Goal: Task Accomplishment & Management: Manage account settings

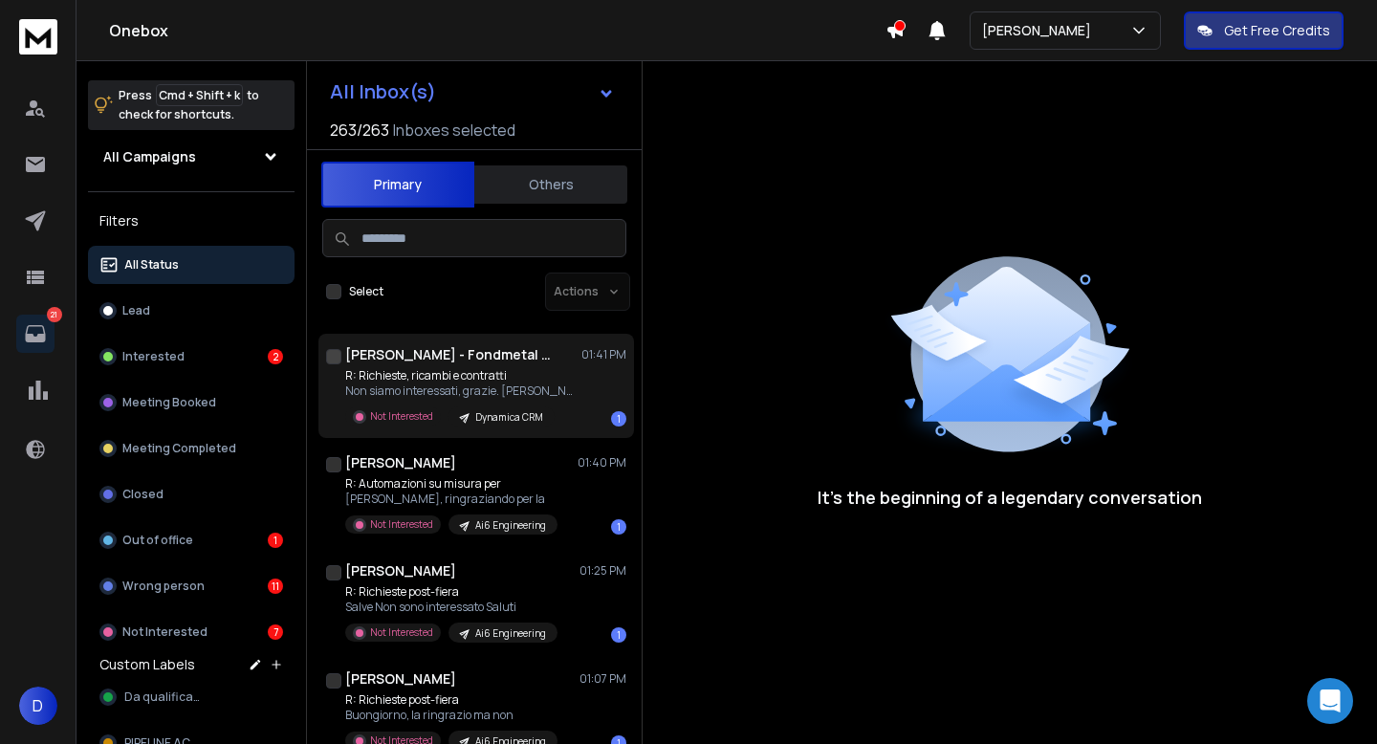
click at [591, 366] on div "Corrado Bertoli - Fondmetal S.p.A. 01:41 PM R: Richieste, ricambi e contratti N…" at bounding box center [485, 385] width 281 height 81
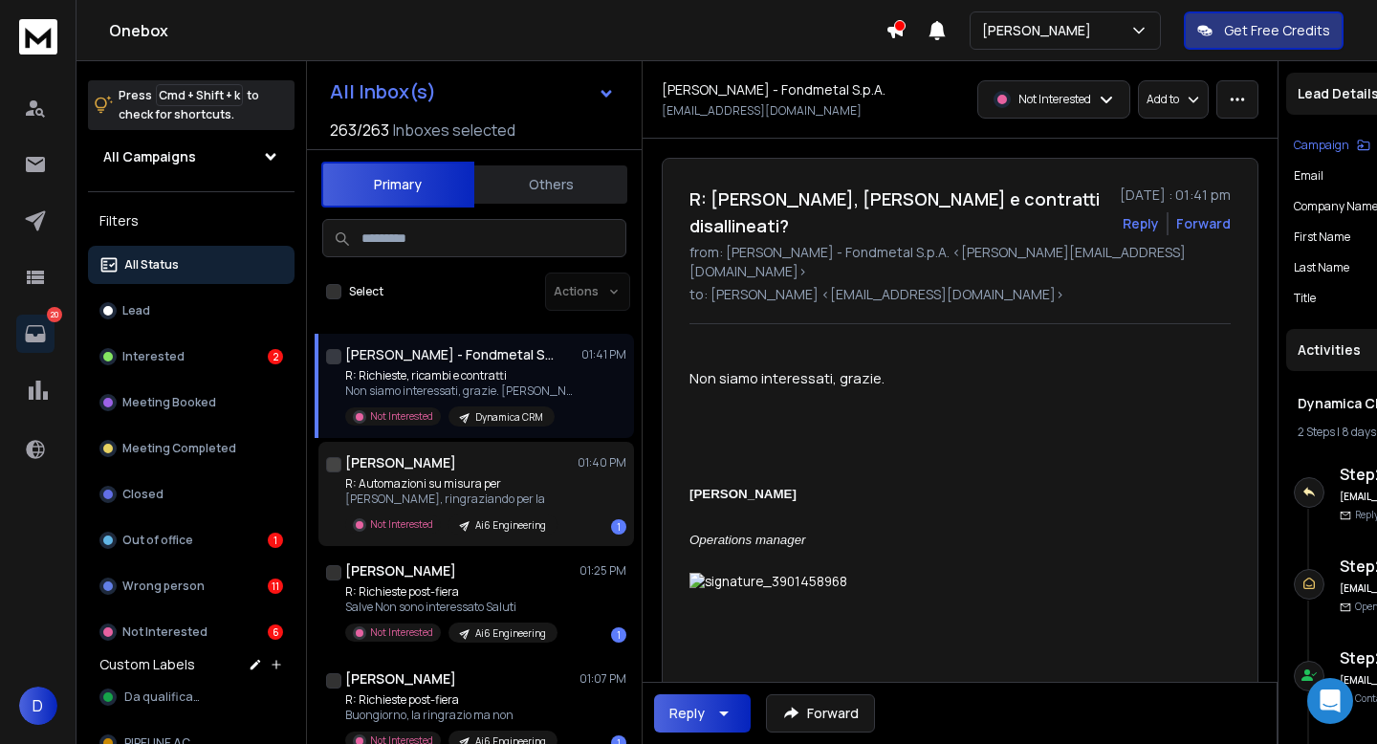
scroll to position [46, 0]
click at [569, 504] on div "R: Automazioni su misura per Cristian buongiorno, ringraziando per la Not Inter…" at bounding box center [485, 505] width 281 height 58
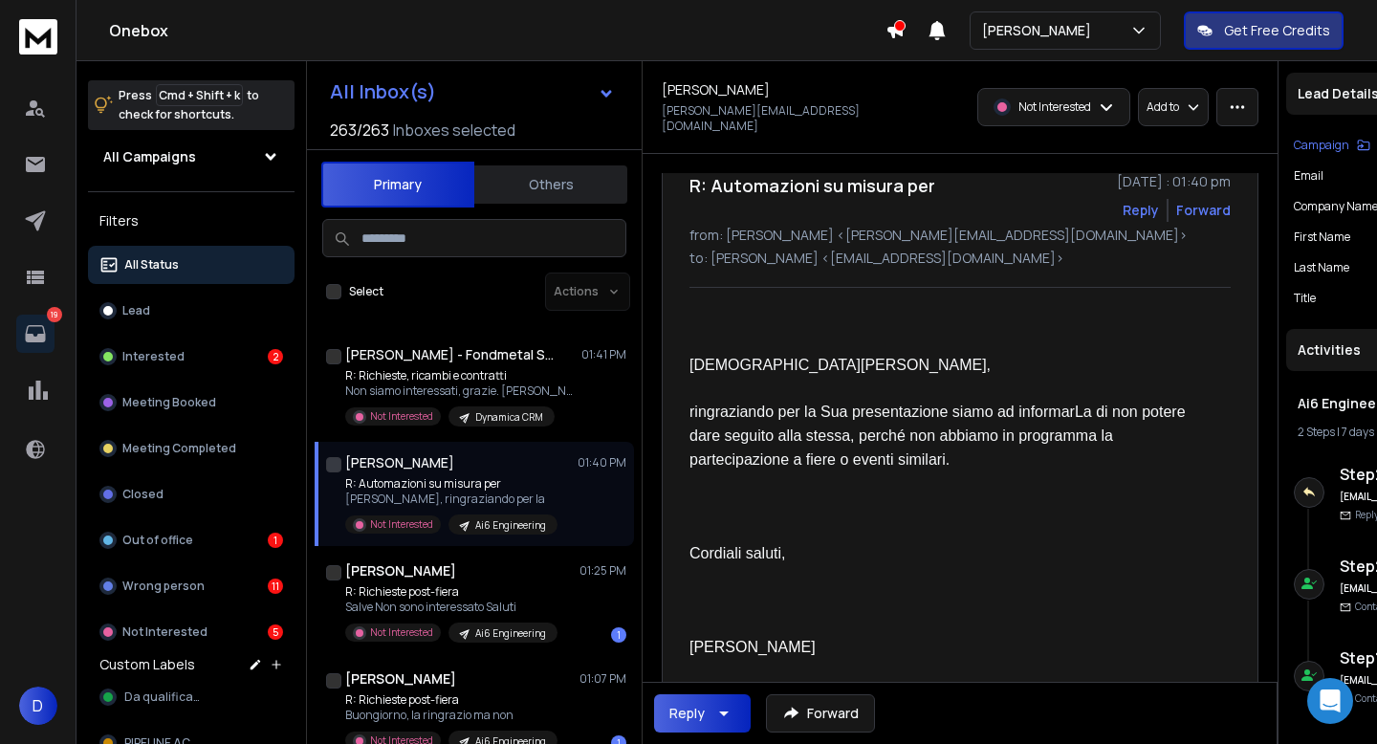
scroll to position [76, 0]
click at [208, 707] on button "Da qualificare" at bounding box center [191, 697] width 207 height 38
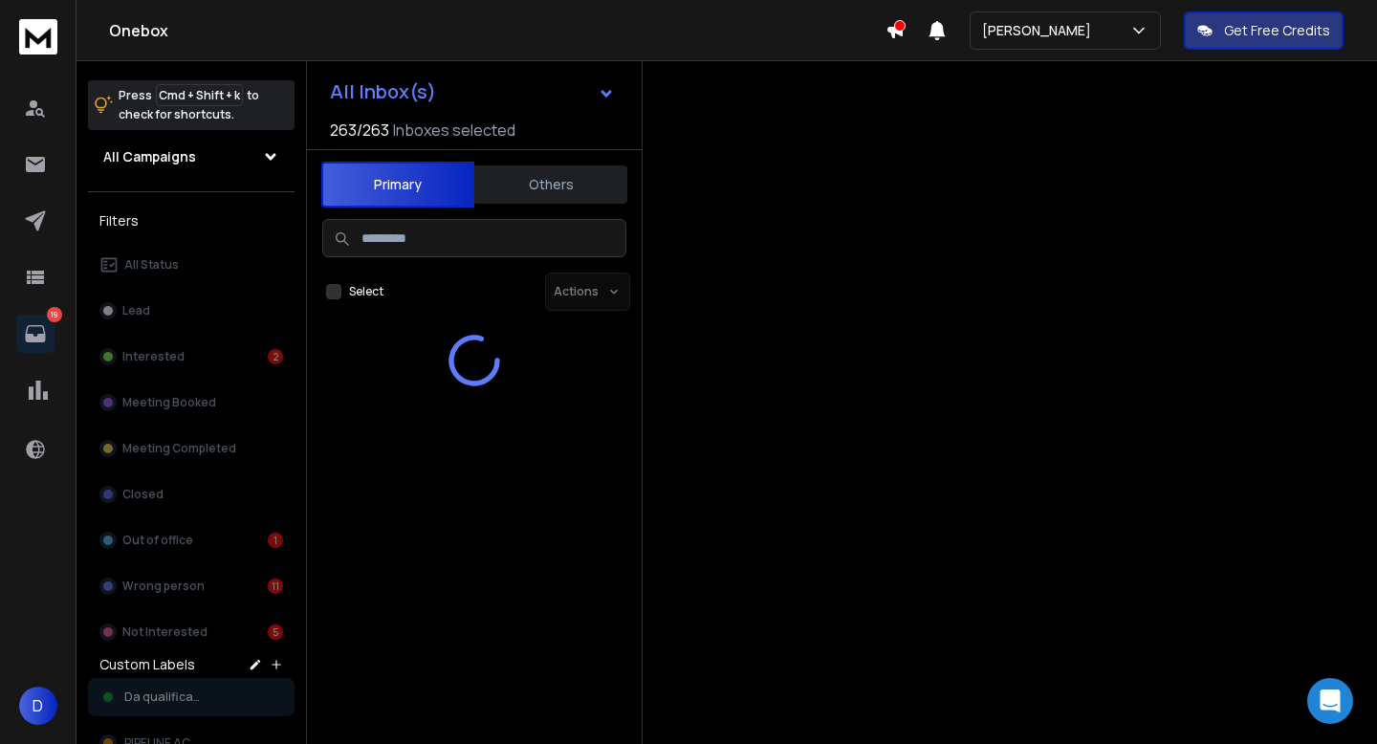
scroll to position [0, 0]
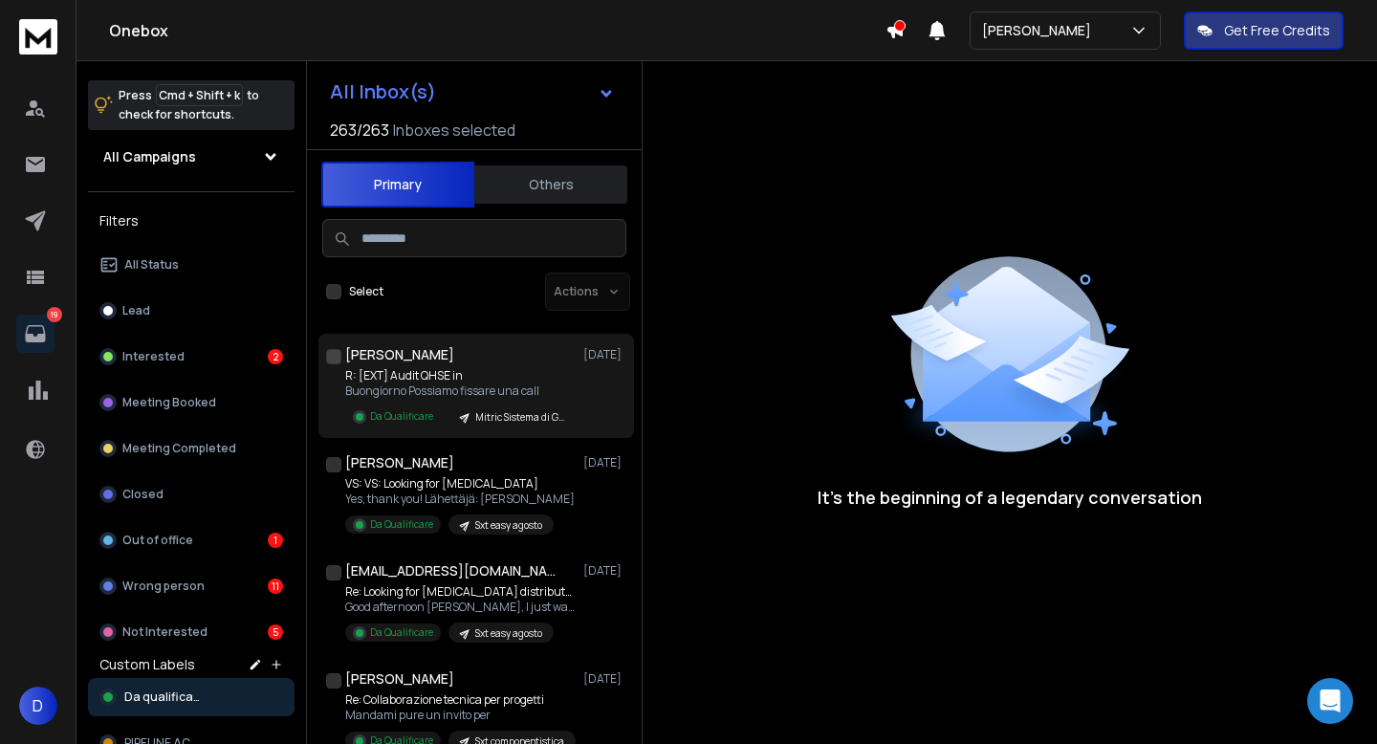
click at [529, 363] on div "Roberto Rota 10 Sep" at bounding box center [485, 354] width 281 height 19
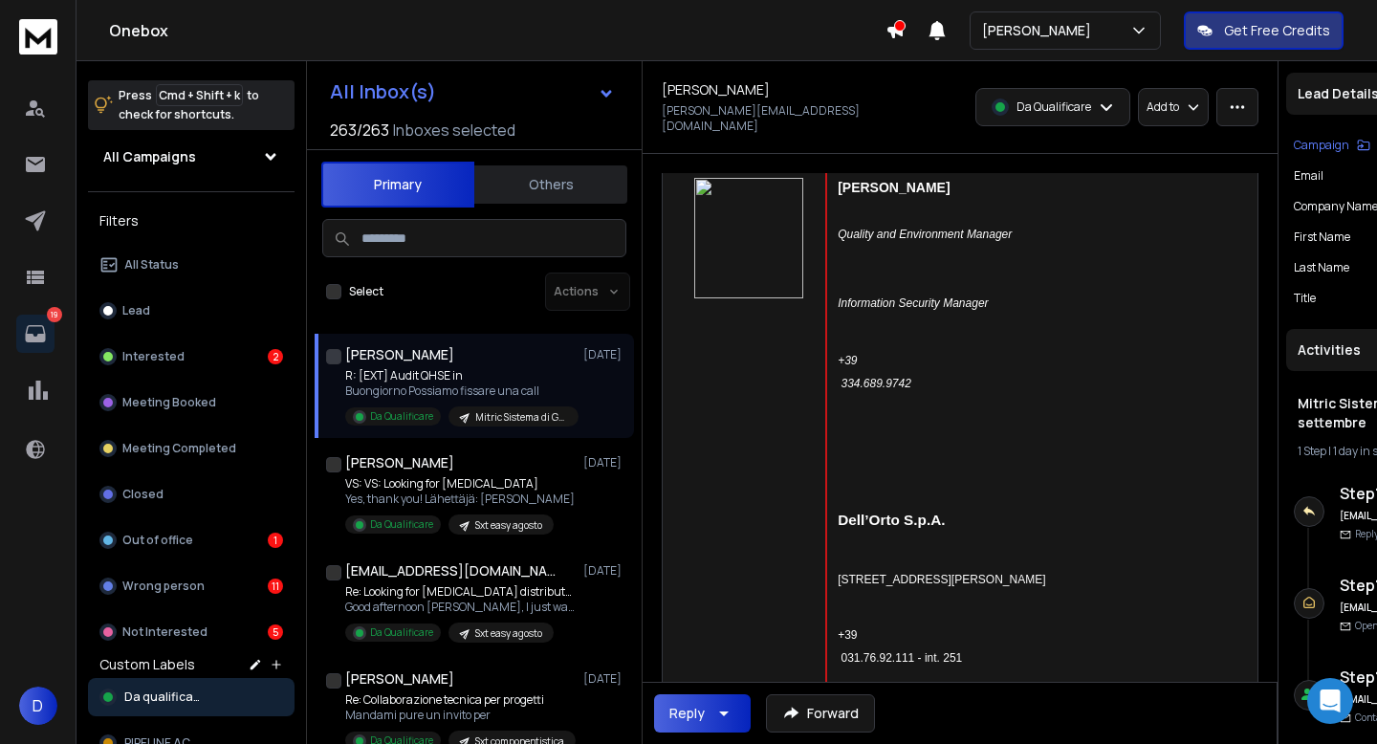
scroll to position [508, 0]
drag, startPoint x: 965, startPoint y: 515, endPoint x: 875, endPoint y: 510, distance: 90.1
click at [875, 511] on p "Dell’Orto S.p.A. Via Kennedy, 7 - 22060 Cabiate CO +39 031.76.92.111 - int. 251…" at bounding box center [951, 635] width 227 height 307
click at [983, 498] on p "Dell’Orto S.p.A. Via Kennedy, 7 - 22060 Cabiate CO +39 031.76.92.111 - int. 251…" at bounding box center [951, 635] width 227 height 307
drag, startPoint x: 958, startPoint y: 495, endPoint x: 839, endPoint y: 499, distance: 119.6
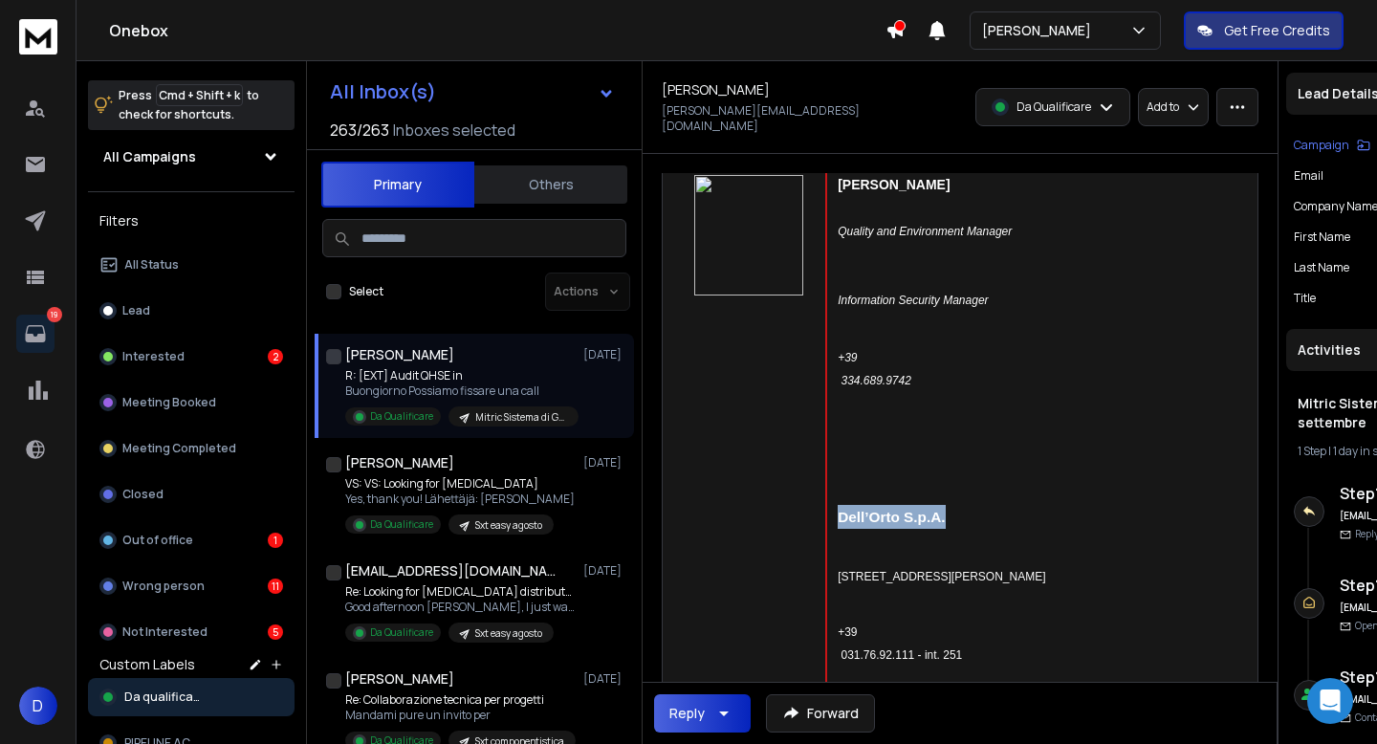
click at [839, 500] on p "Dell’Orto S.p.A. Via Kennedy, 7 - 22060 Cabiate CO +39 031.76.92.111 - int. 251…" at bounding box center [951, 635] width 227 height 307
copy span "Dell’Orto S.p.A."
click at [940, 356] on p "Information Security Manager +39 334.689.9742" at bounding box center [951, 324] width 227 height 126
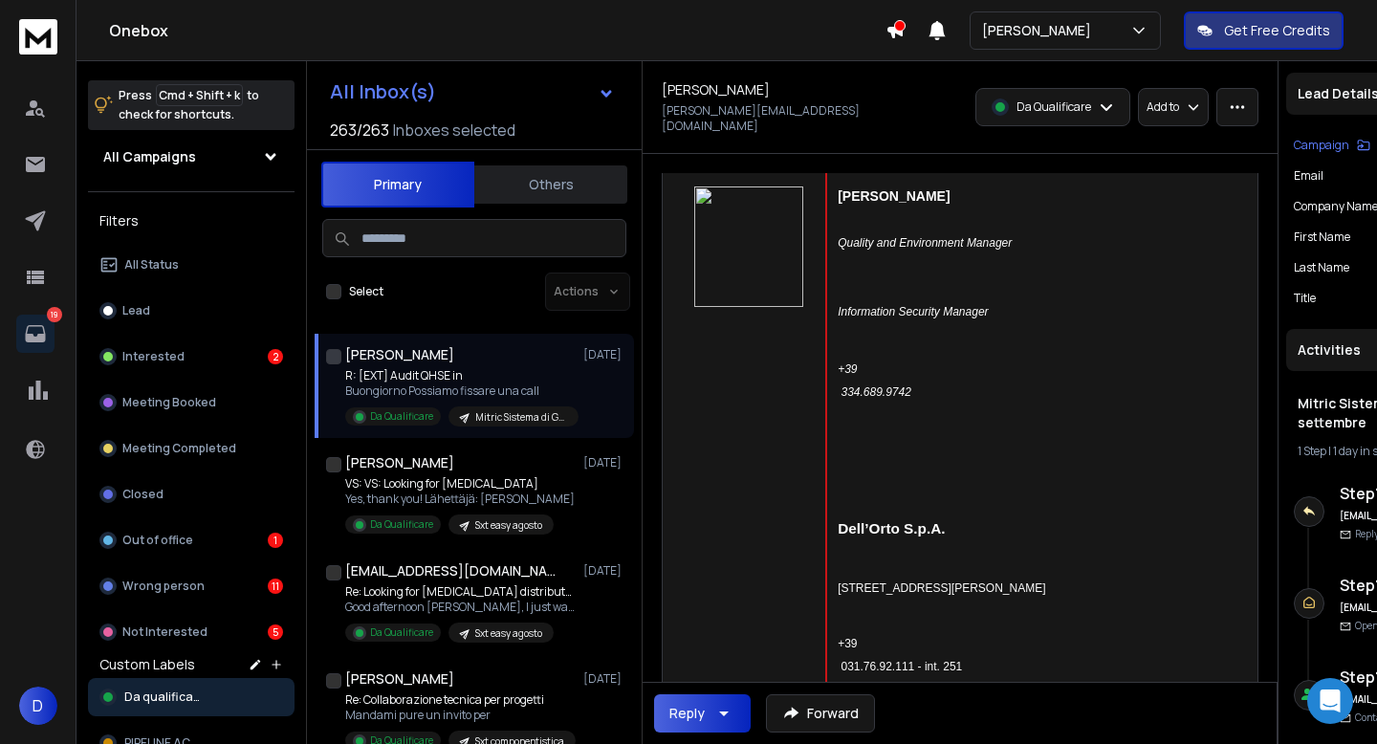
scroll to position [493, 0]
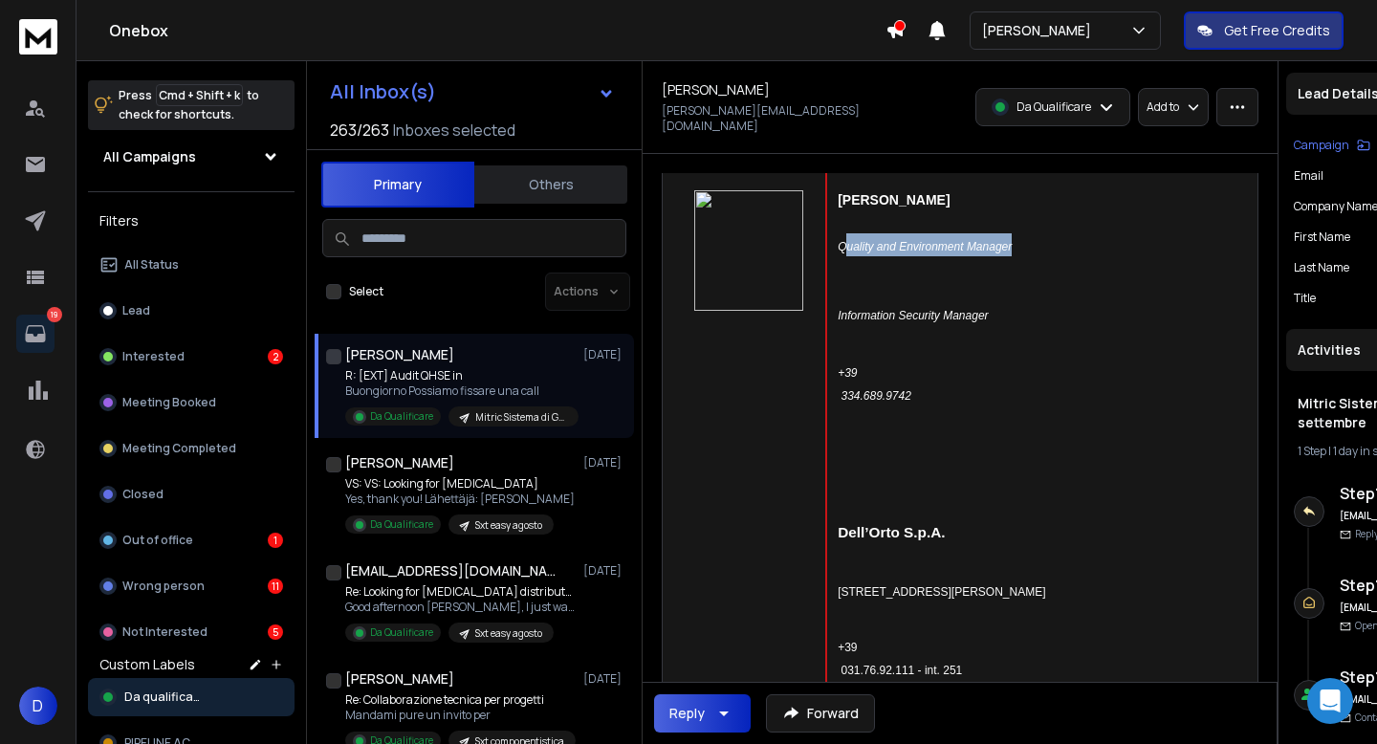
drag, startPoint x: 1027, startPoint y: 232, endPoint x: 844, endPoint y: 238, distance: 182.7
click at [844, 238] on p "Roberto Rota Quality and Environment Manager" at bounding box center [951, 210] width 227 height 92
drag, startPoint x: 840, startPoint y: 231, endPoint x: 1012, endPoint y: 233, distance: 172.1
click at [1012, 233] on p "Roberto Rota Quality and Environment Manager" at bounding box center [951, 210] width 227 height 92
copy icon "Quality and Environment Manager"
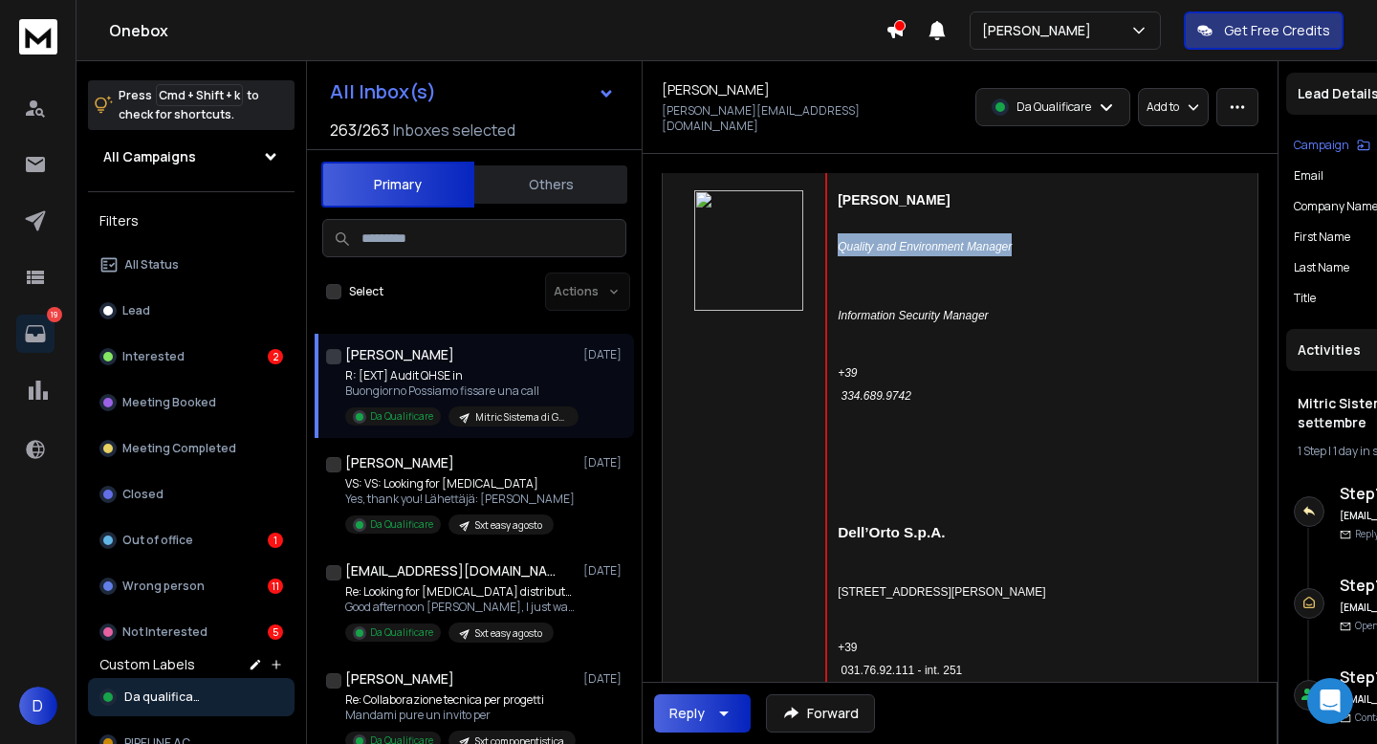
scroll to position [105, 0]
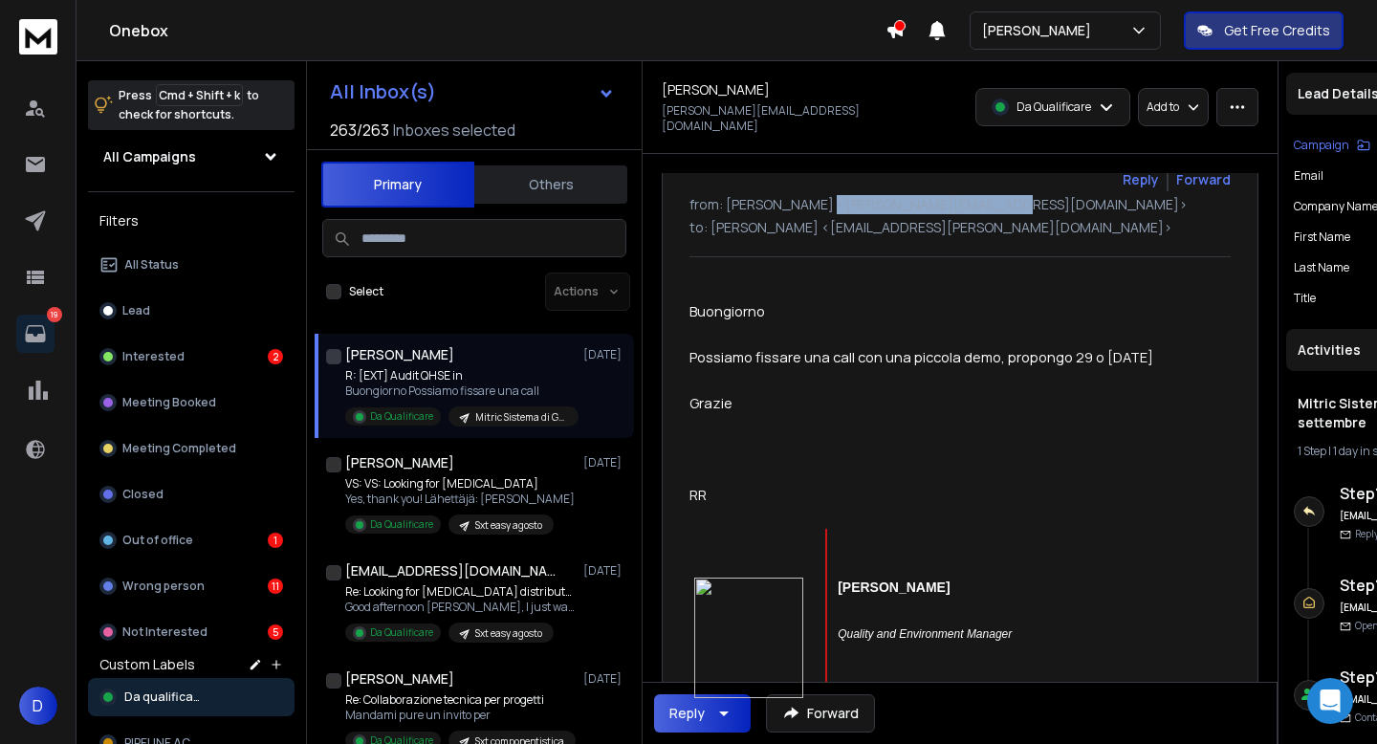
drag, startPoint x: 817, startPoint y: 191, endPoint x: 963, endPoint y: 197, distance: 146.4
click at [963, 197] on p "from: Roberto Rota <roberto.rota@dellorto.it>" at bounding box center [960, 204] width 541 height 19
copy p "roberto.rota@dellorto.it"
click at [1073, 102] on p "Da Qualificare" at bounding box center [1054, 106] width 75 height 15
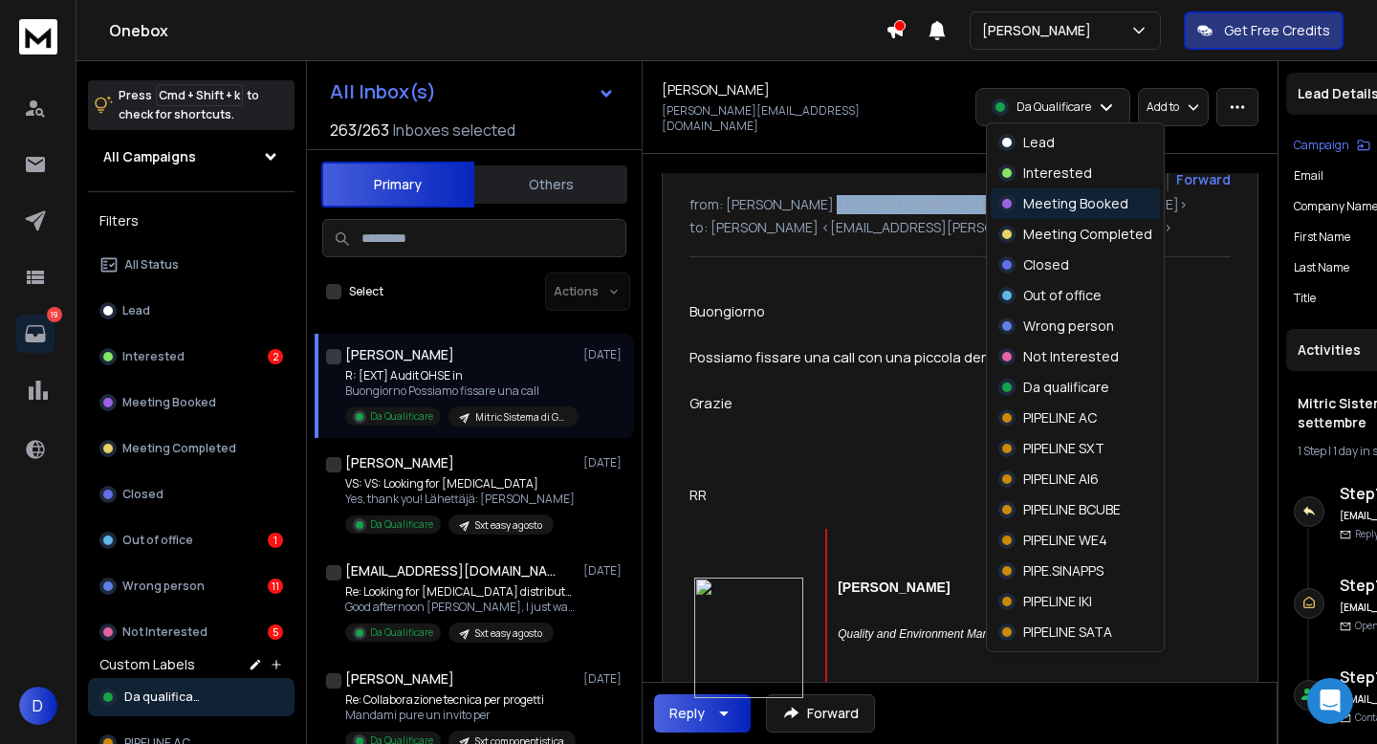
click at [1034, 200] on p "Meeting Booked" at bounding box center [1075, 203] width 105 height 19
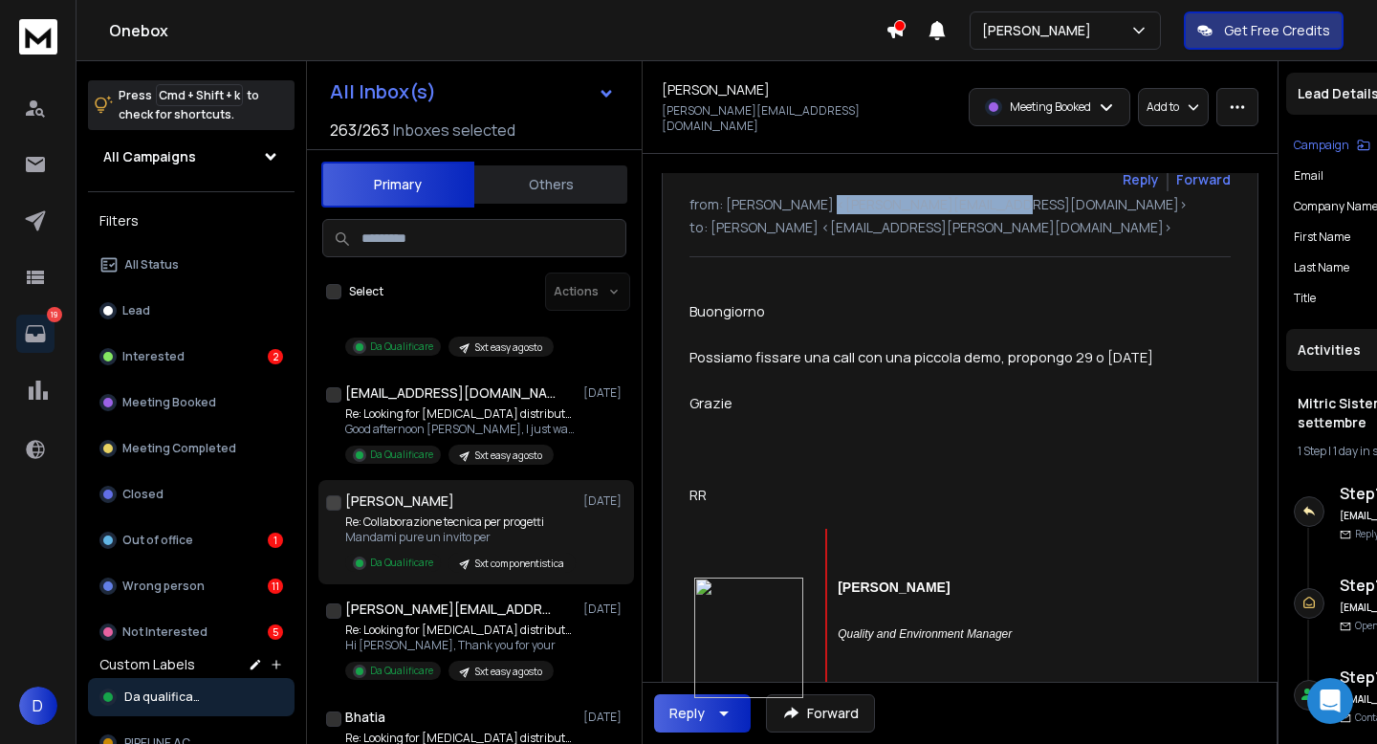
scroll to position [171, 0]
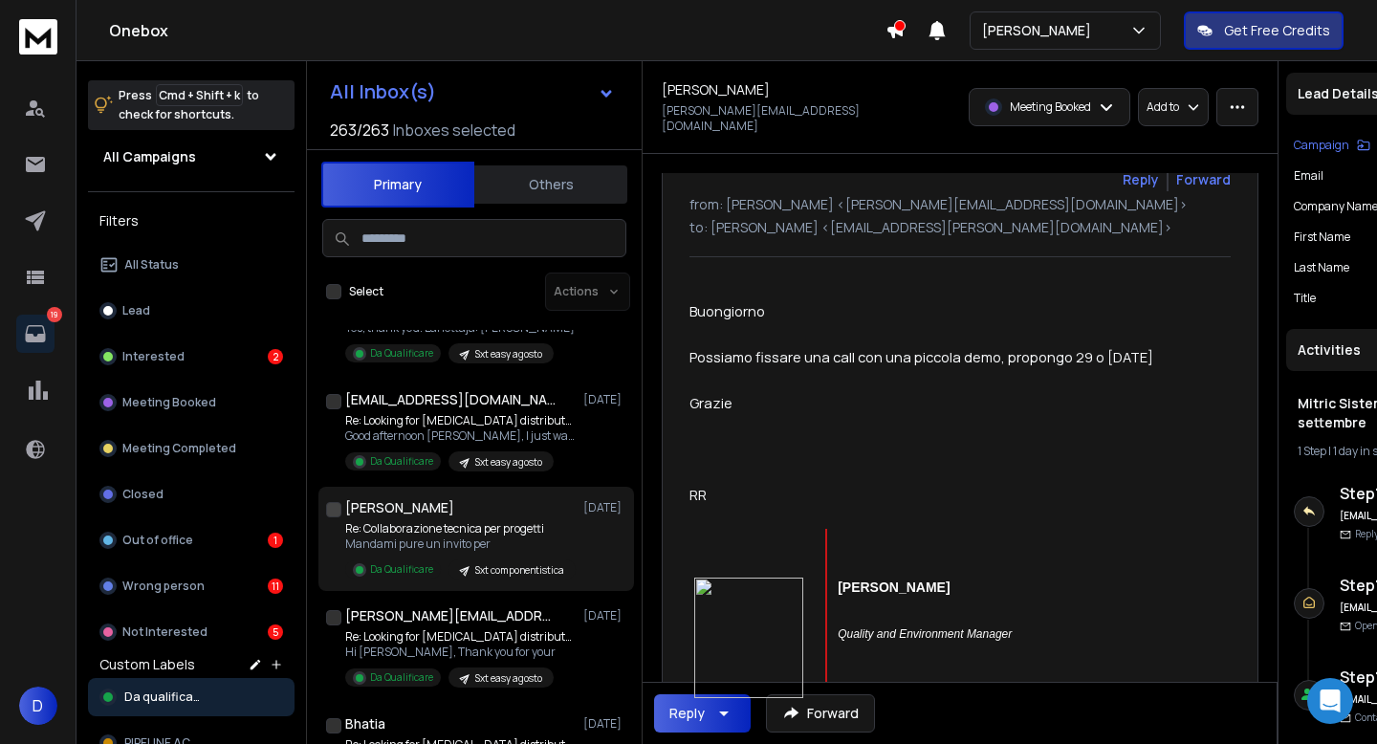
click at [576, 529] on div "Re: Collaborazione tecnica per progetti Mandami pure un invito per Da Qualifica…" at bounding box center [485, 550] width 281 height 58
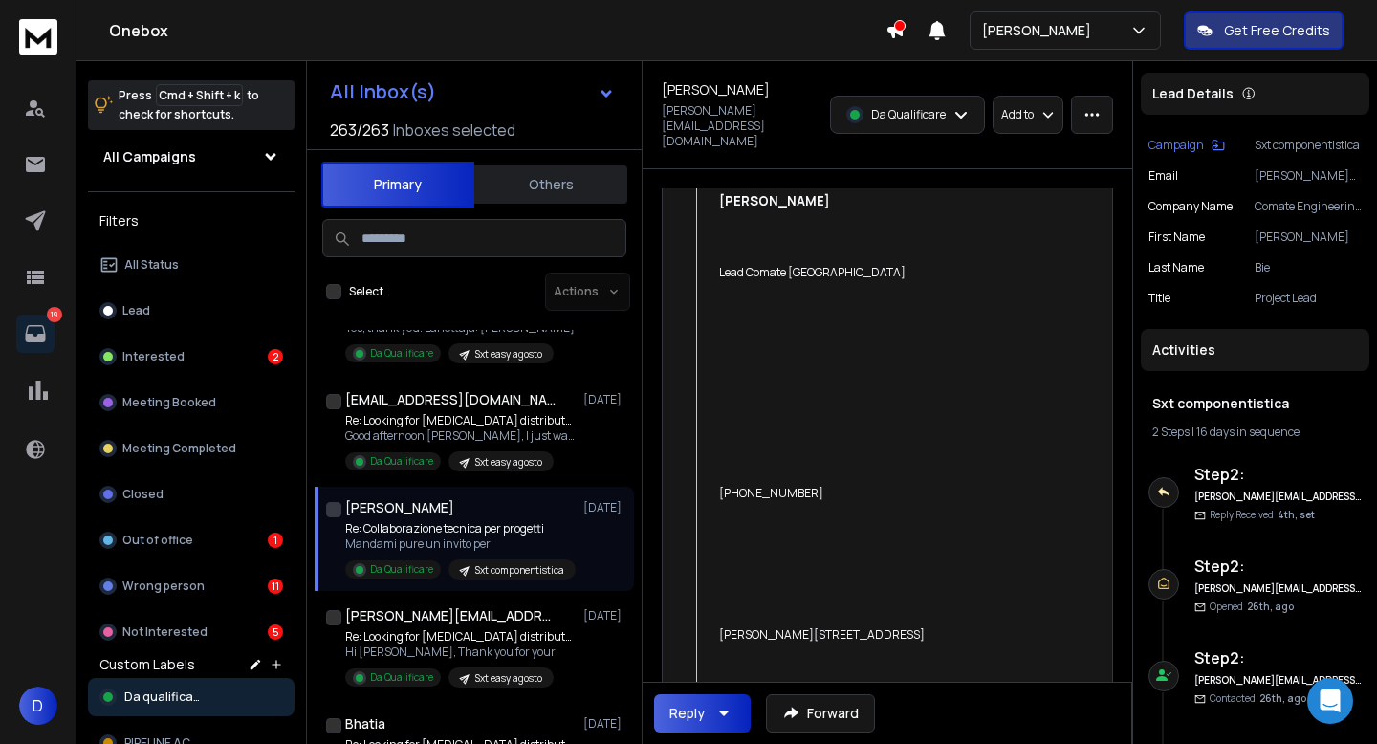
scroll to position [2152, 0]
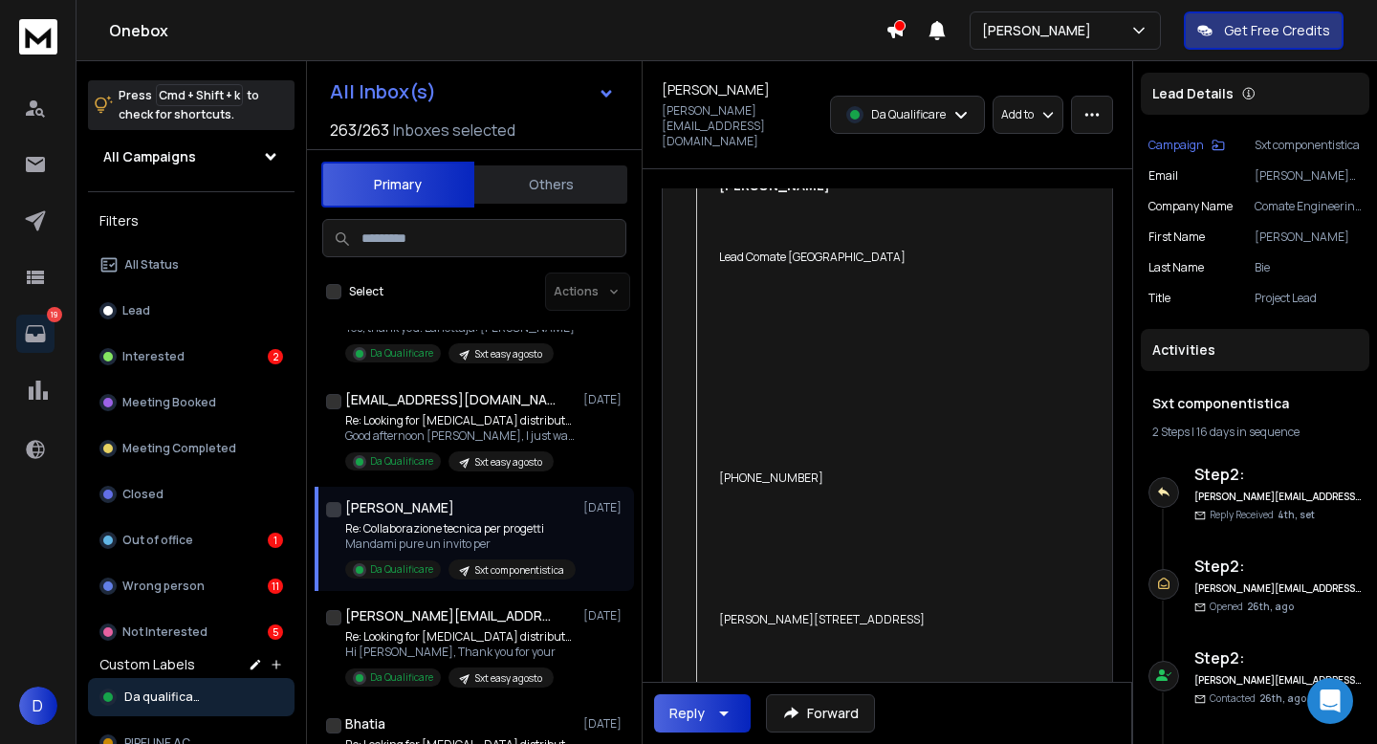
drag, startPoint x: 841, startPoint y: 435, endPoint x: 724, endPoint y: 432, distance: 116.7
click at [724, 465] on div "+32 (0)485 71 88 84" at bounding box center [894, 476] width 351 height 23
copy span "32 (0)485 71 88 84"
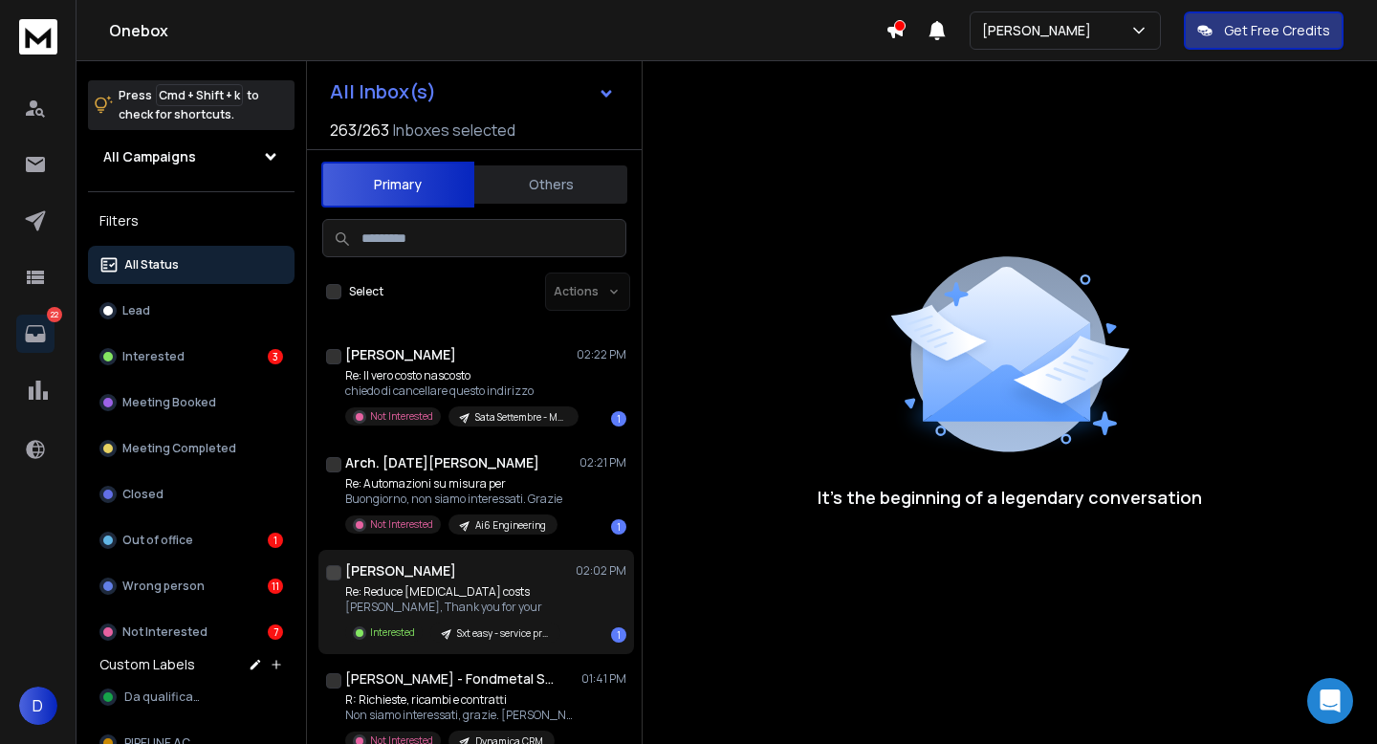
click at [585, 610] on div "Re: Reduce [MEDICAL_DATA] costs [PERSON_NAME], Thank you for your Interested Sx…" at bounding box center [485, 613] width 281 height 58
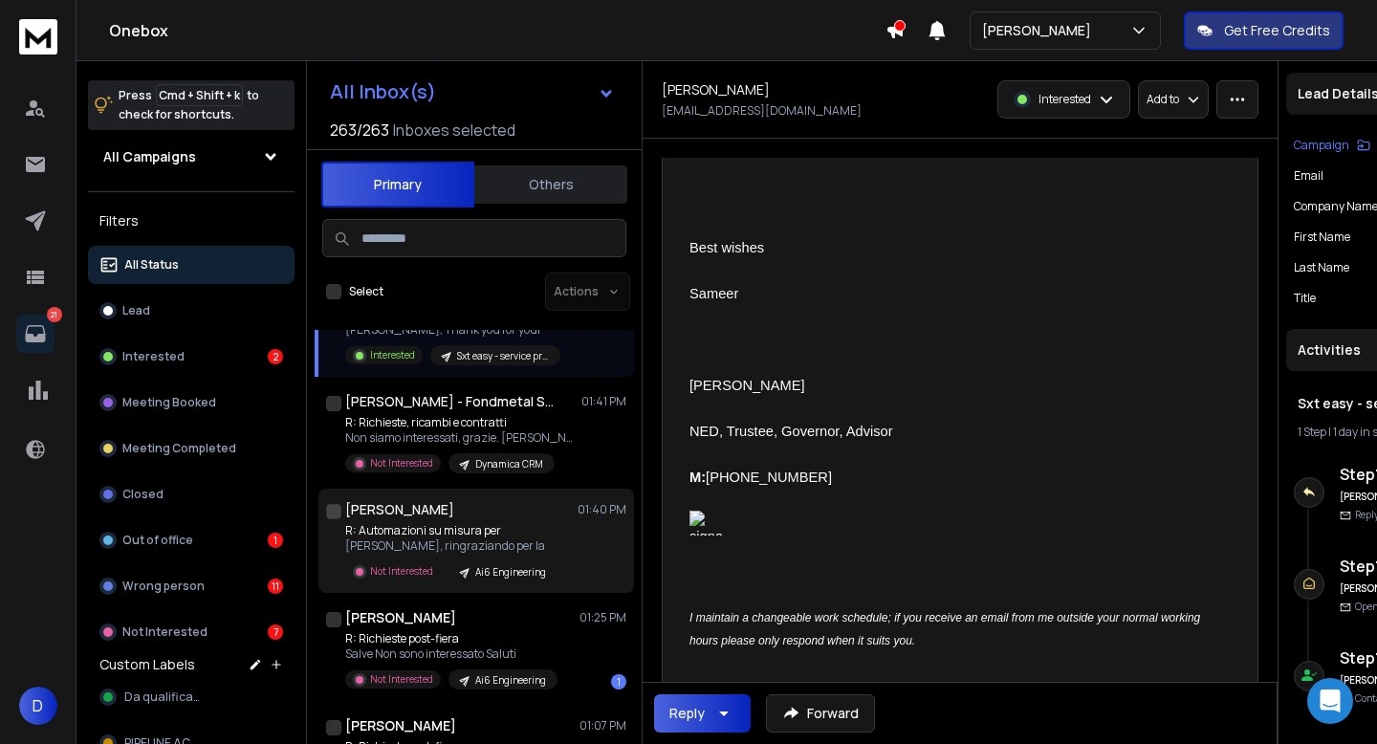
scroll to position [287, 0]
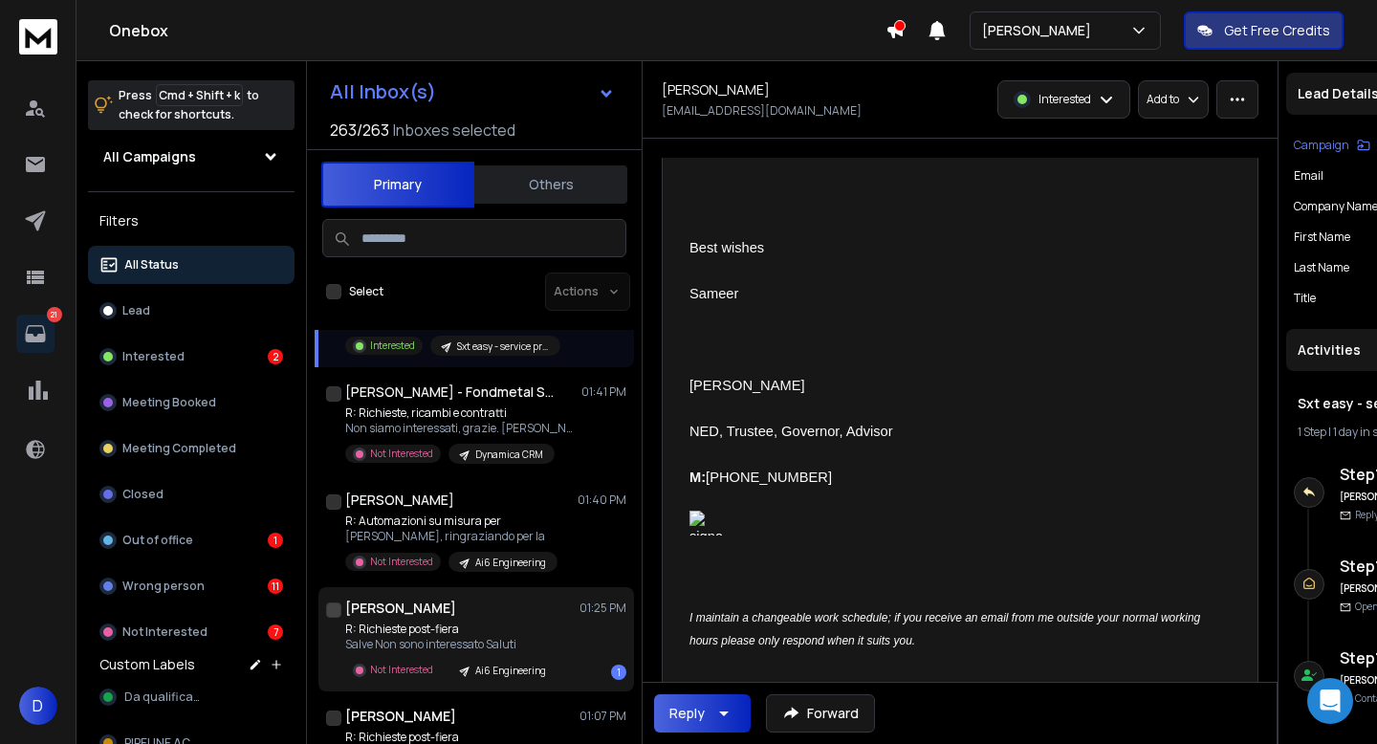
click at [566, 633] on div "R: Richieste post-fiera Salve Non sono interessato Saluti Not Interested Ai6 En…" at bounding box center [485, 651] width 281 height 58
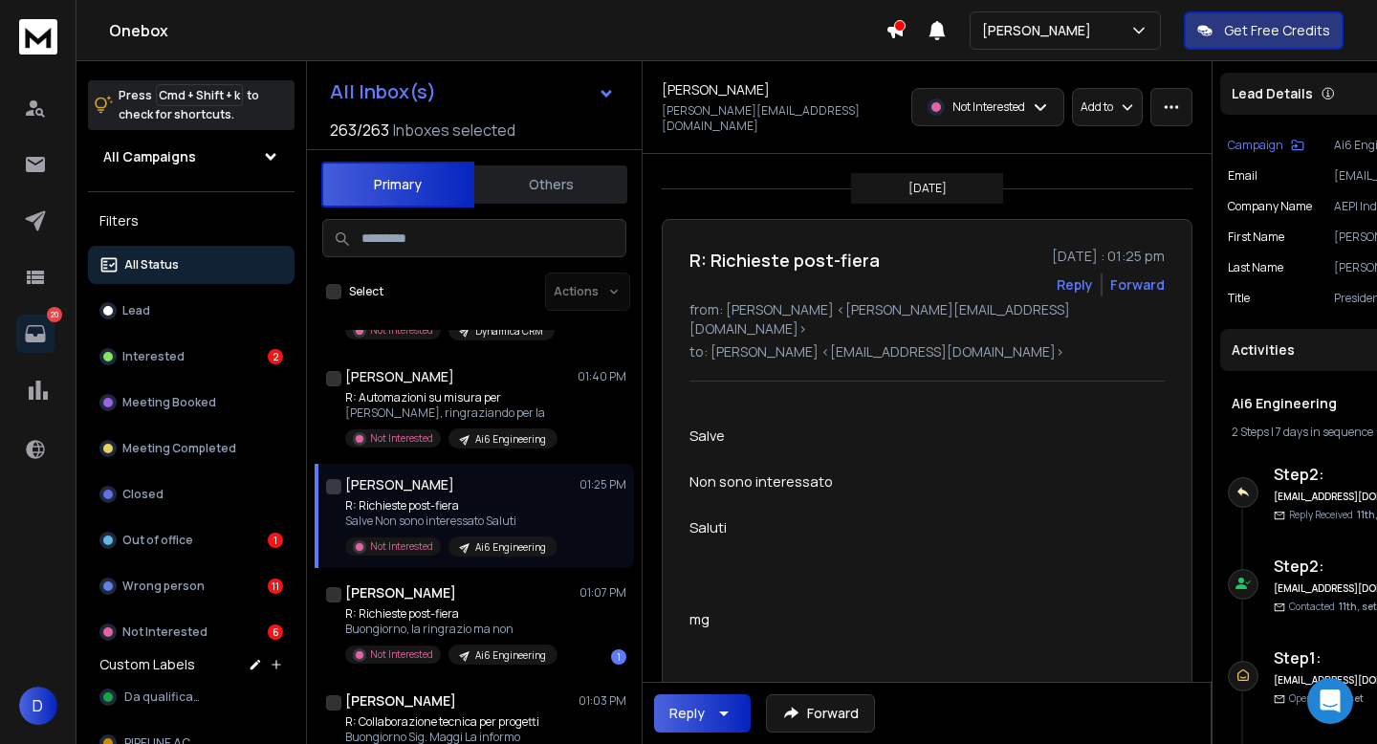
scroll to position [416, 0]
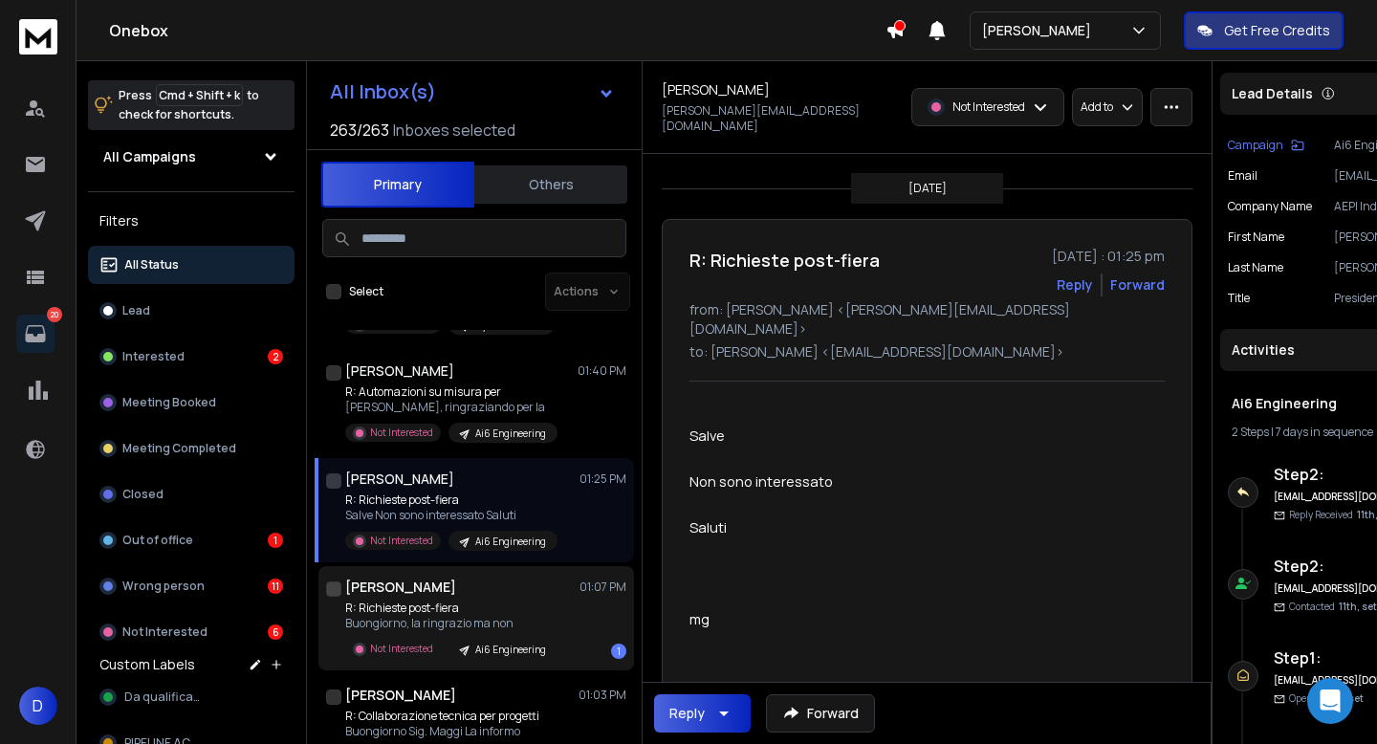
click at [565, 603] on div "R: Richieste post-fiera Buongiorno, la ringrazio ma non Not Interested Ai6 Engi…" at bounding box center [485, 630] width 281 height 58
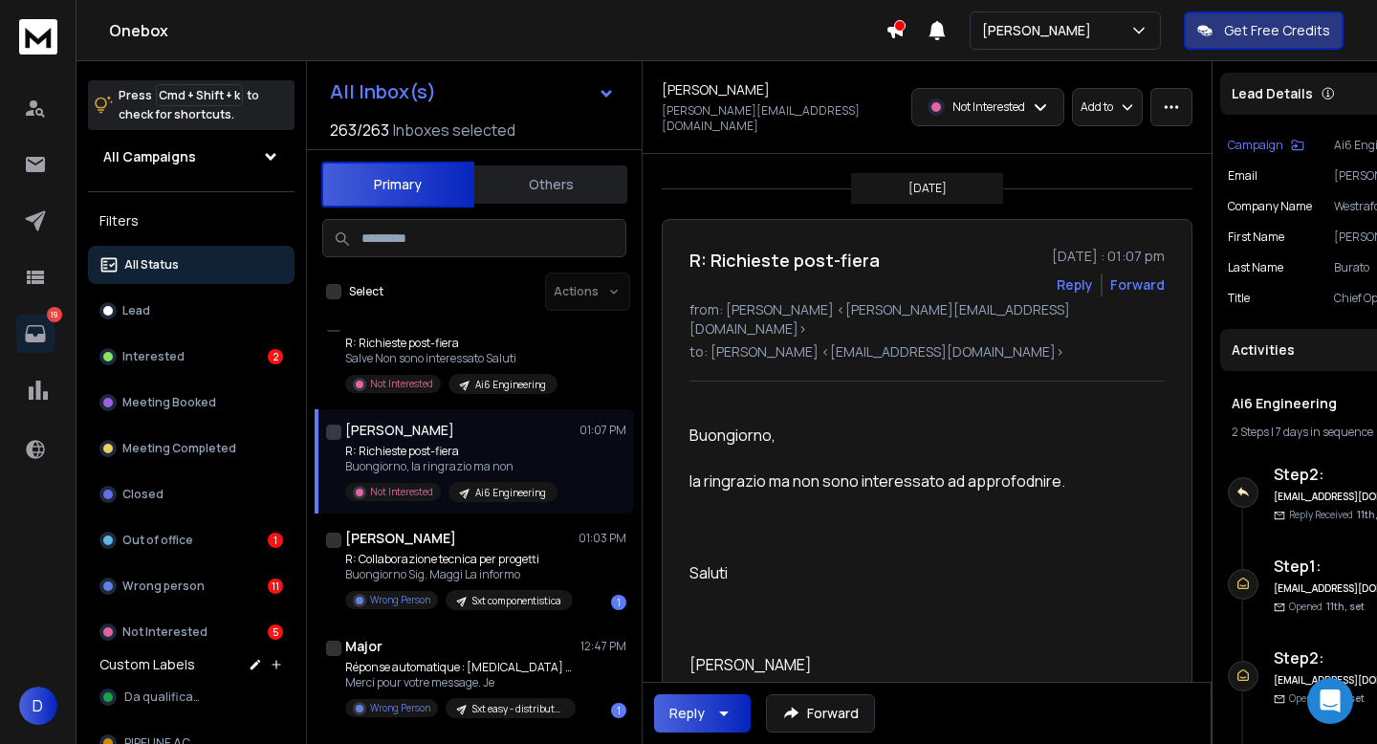
scroll to position [604, 0]
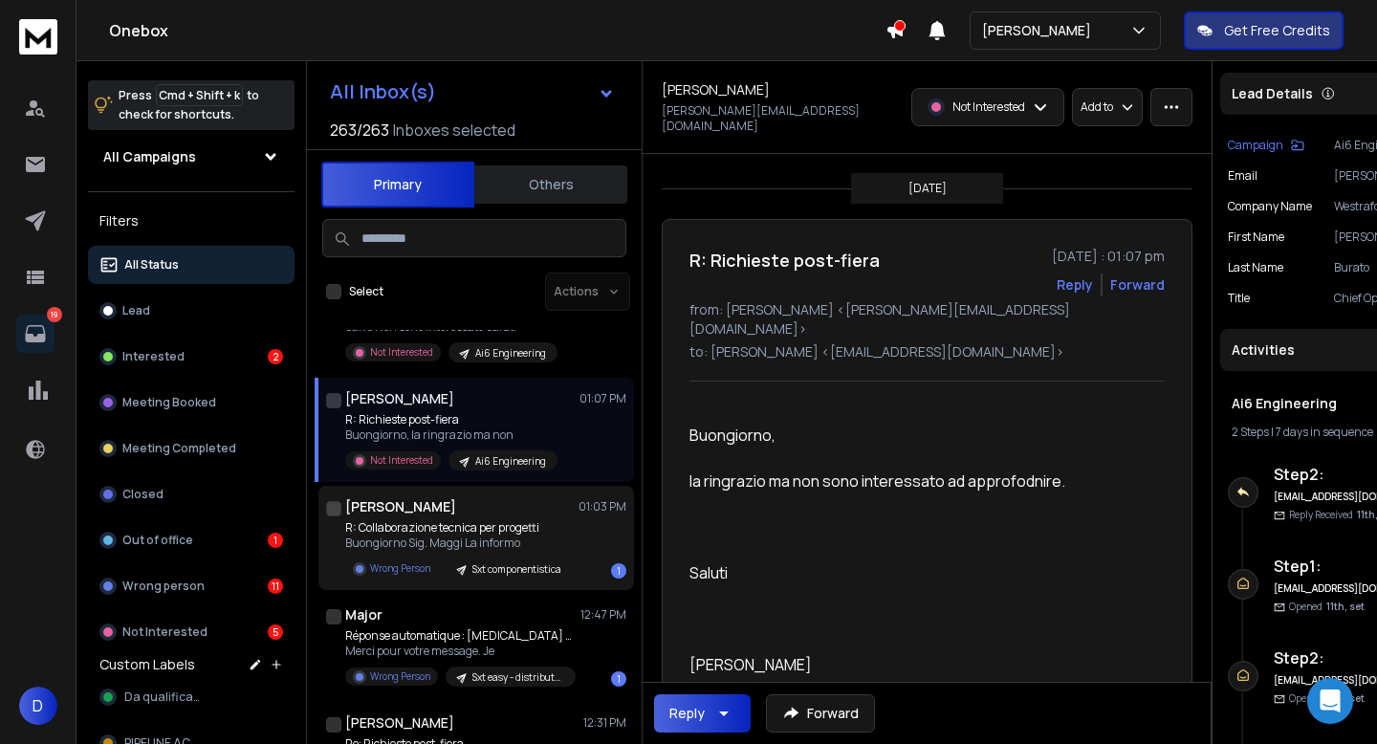
click at [579, 547] on div "R: Collaborazione tecnica per progetti Buongiorno Sig. Maggi La informo Wrong P…" at bounding box center [485, 549] width 281 height 58
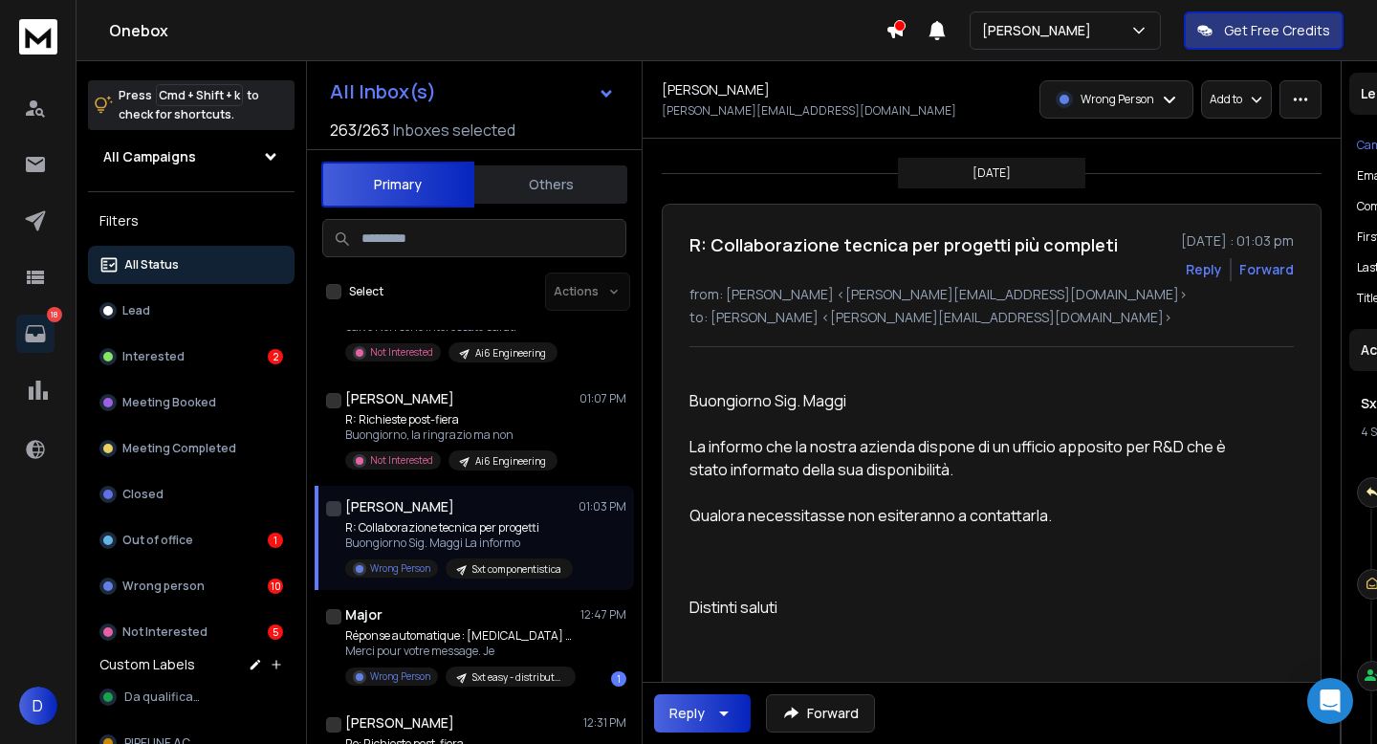
click at [1301, 106] on icon "button" at bounding box center [1300, 99] width 17 height 17
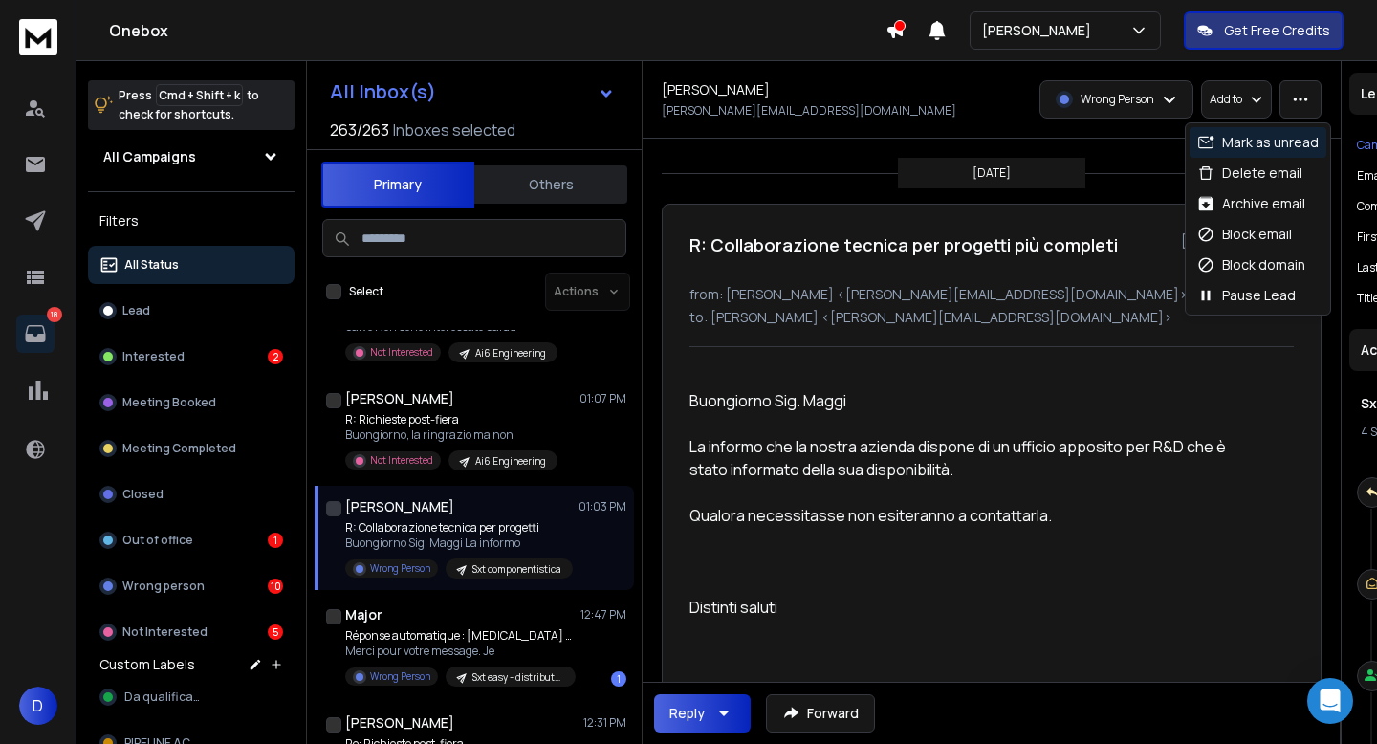
drag, startPoint x: 1289, startPoint y: 139, endPoint x: 1267, endPoint y: 152, distance: 25.7
click at [1289, 140] on div "Mark as unread" at bounding box center [1257, 142] width 121 height 19
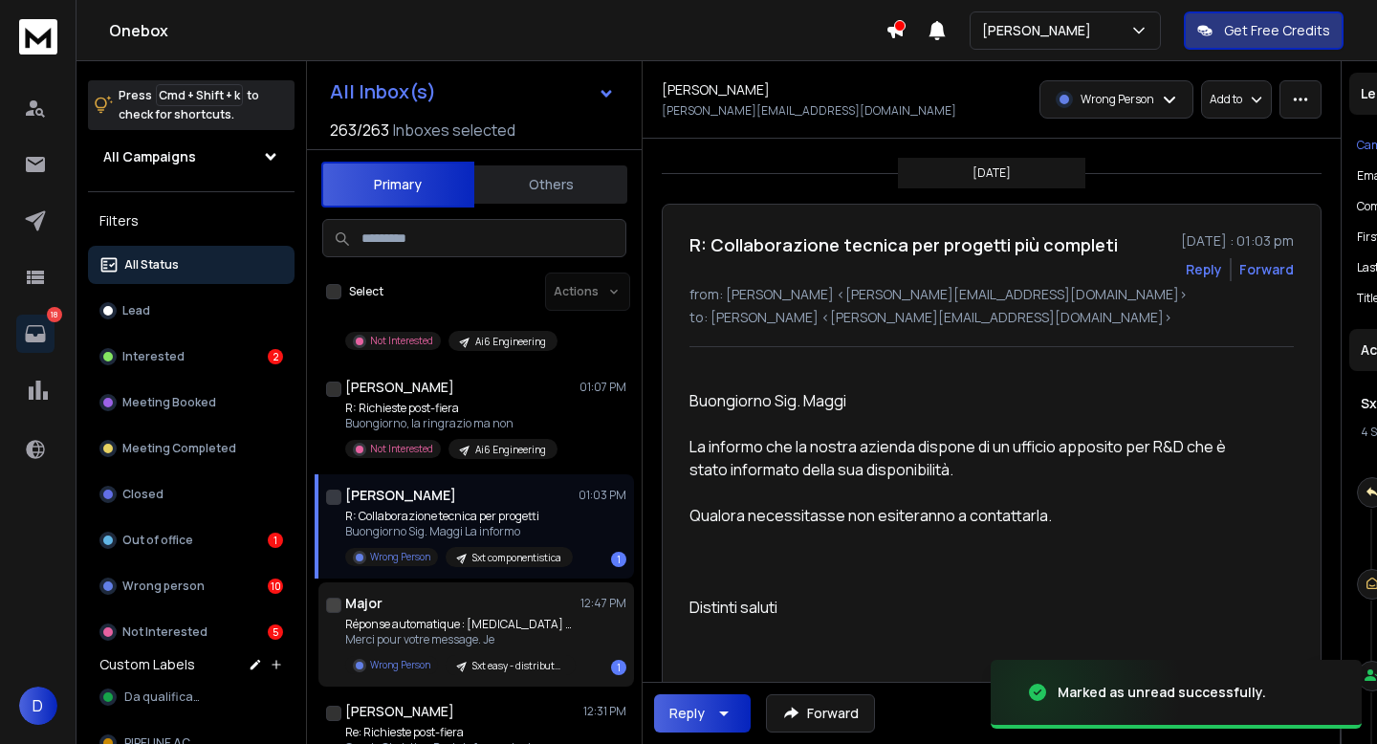
scroll to position [630, 0]
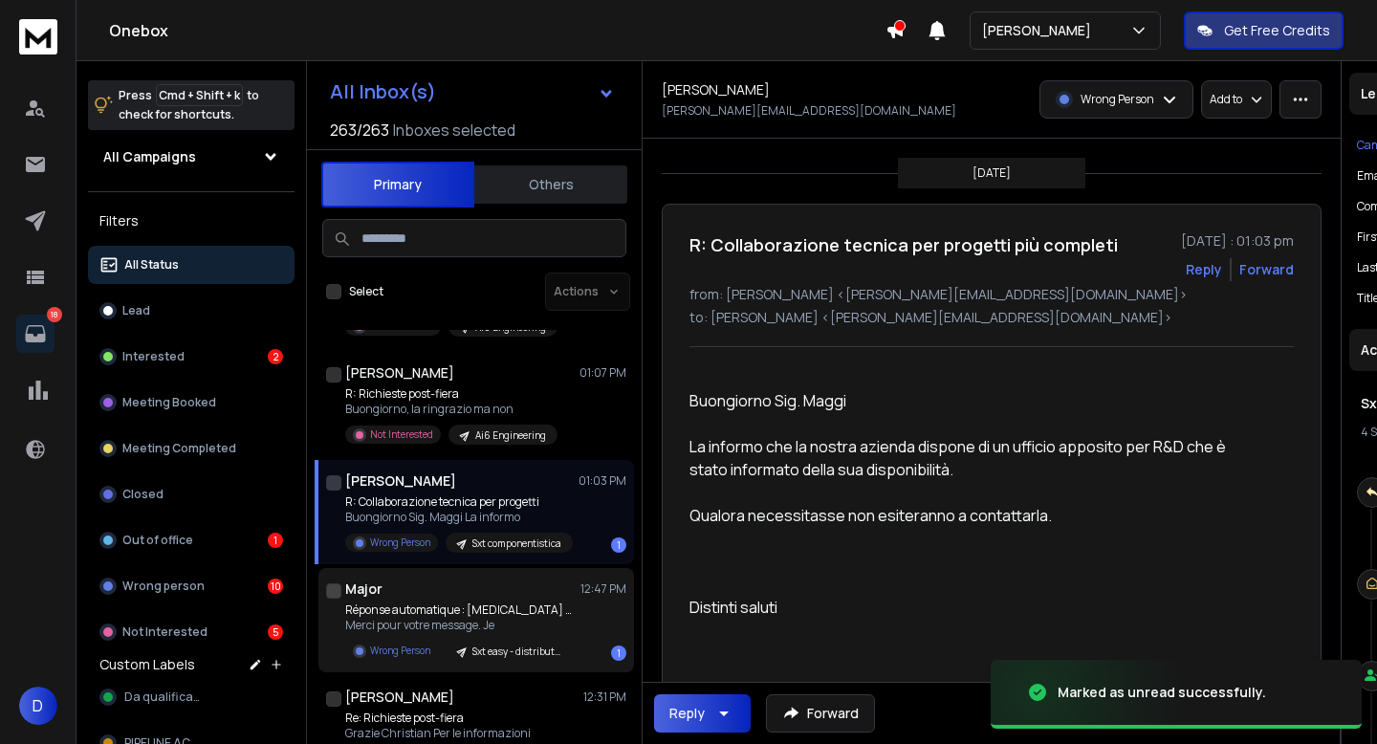
click at [458, 623] on p "Merci pour votre message. Je" at bounding box center [460, 625] width 230 height 15
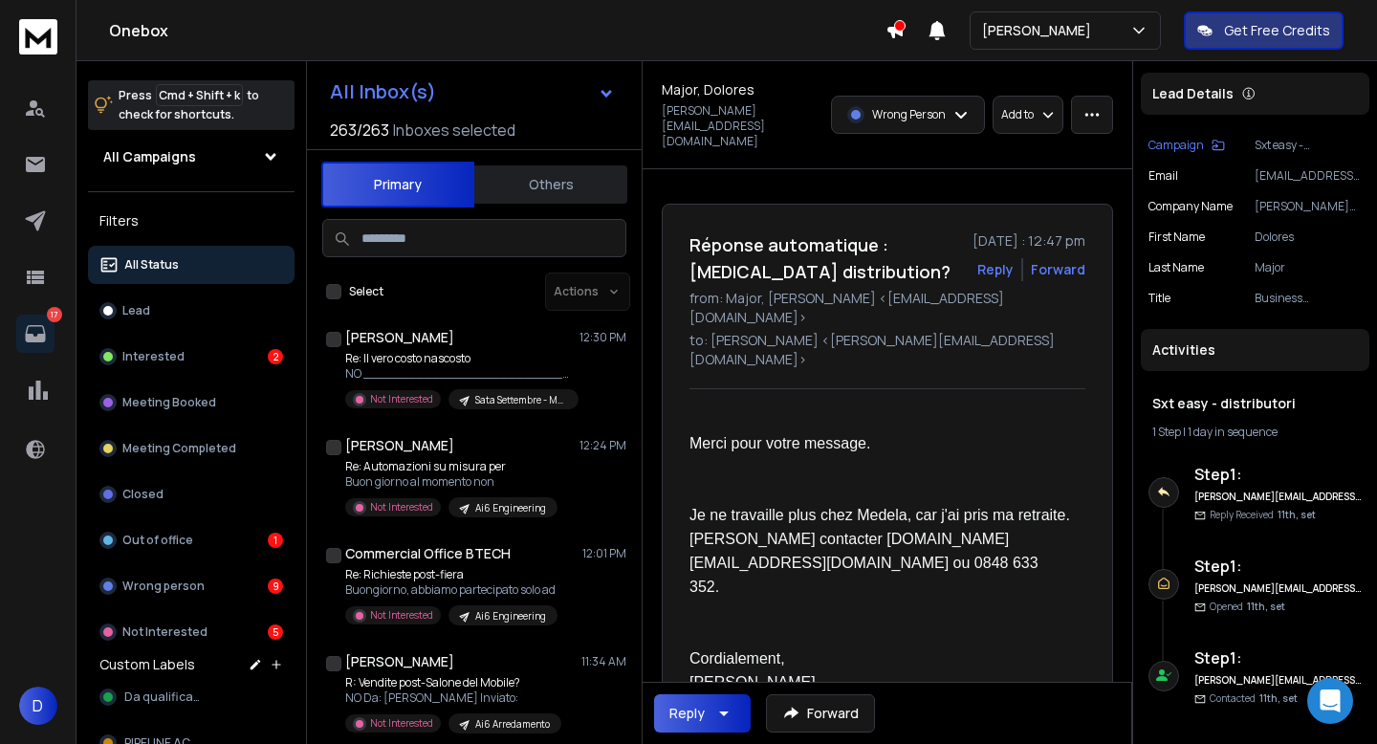
scroll to position [1246, 0]
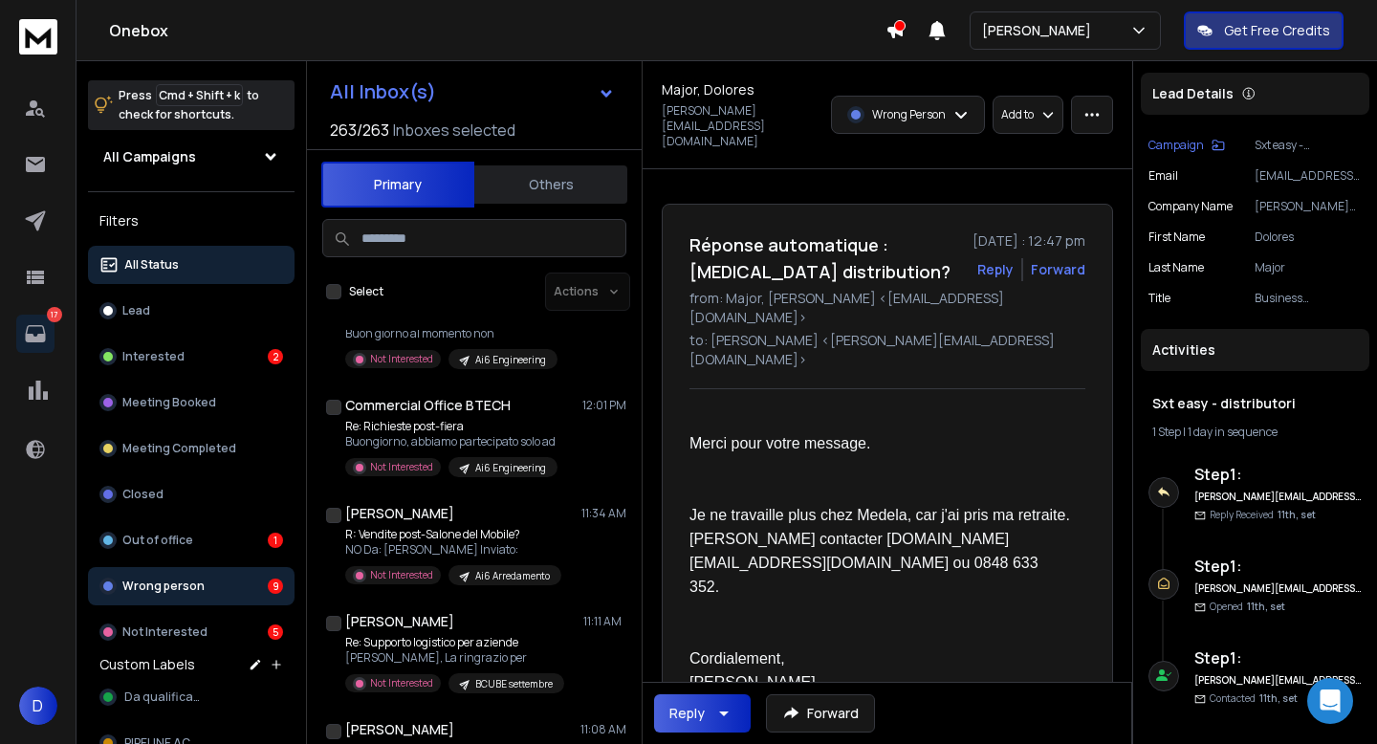
click at [186, 592] on p "Wrong person" at bounding box center [163, 586] width 82 height 15
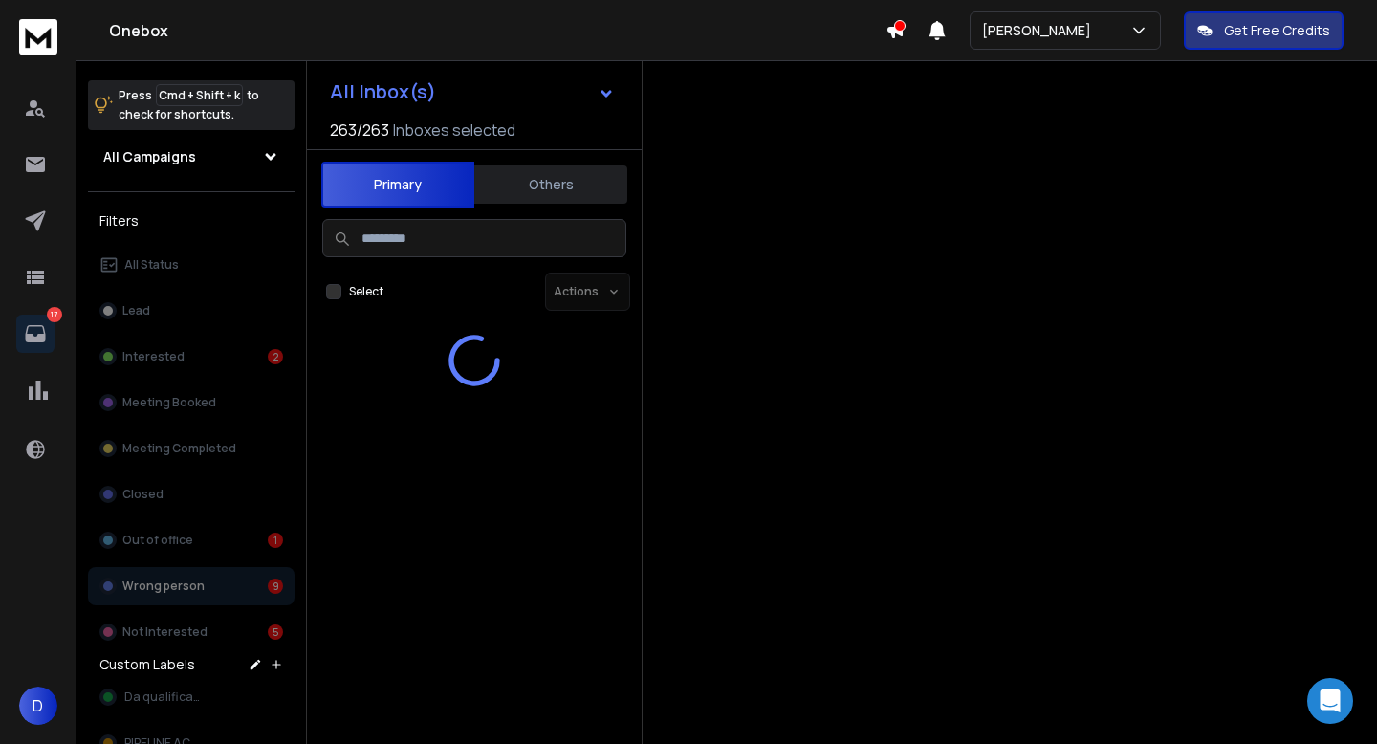
scroll to position [0, 0]
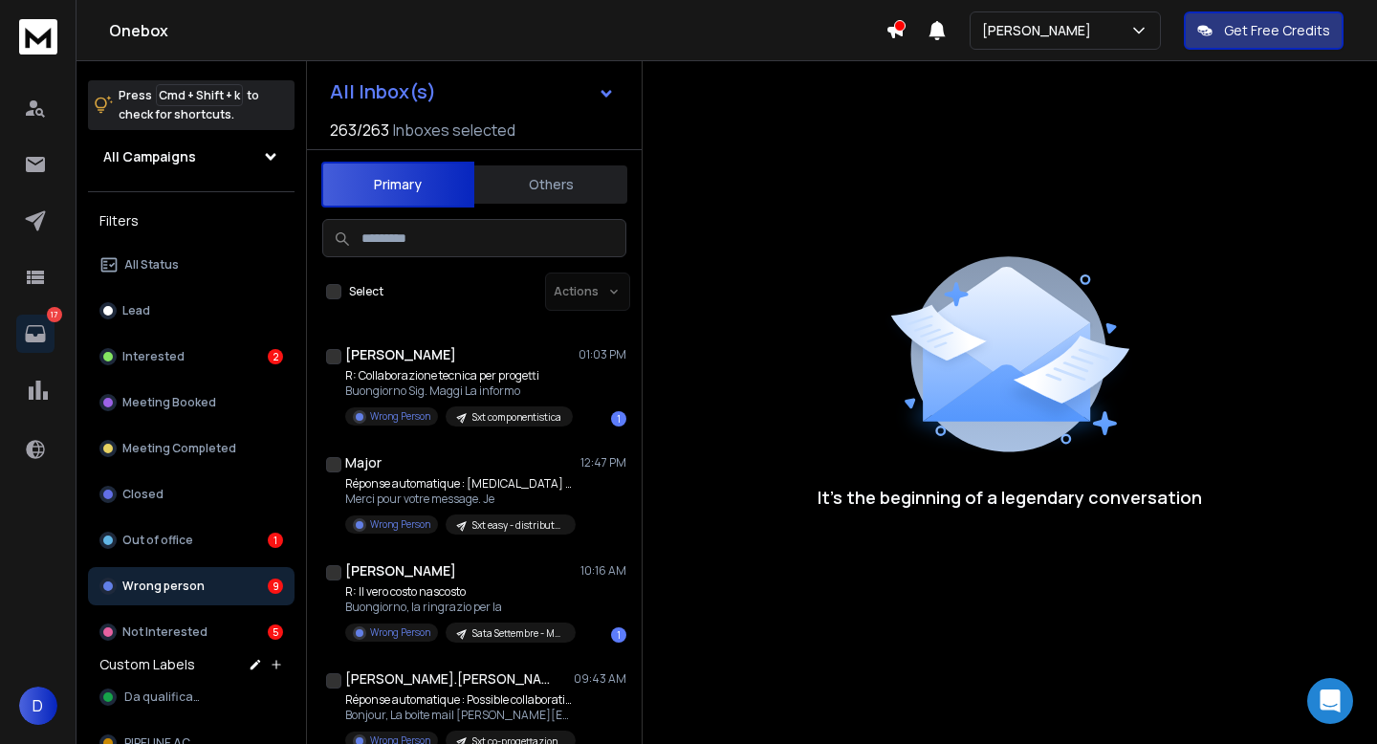
click at [203, 637] on button "Not Interested 5" at bounding box center [191, 632] width 207 height 38
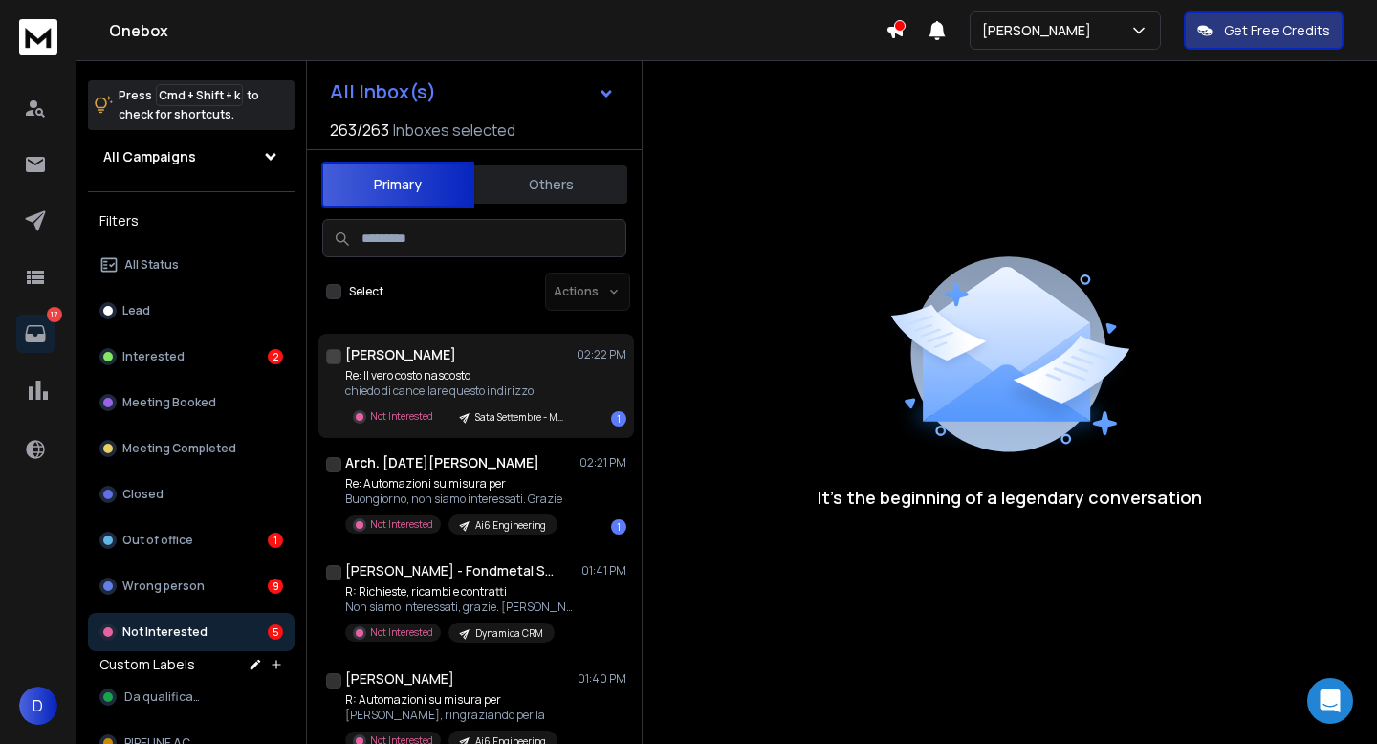
click at [547, 389] on p "chiedo di cancellare questo indirizzo" at bounding box center [460, 390] width 230 height 15
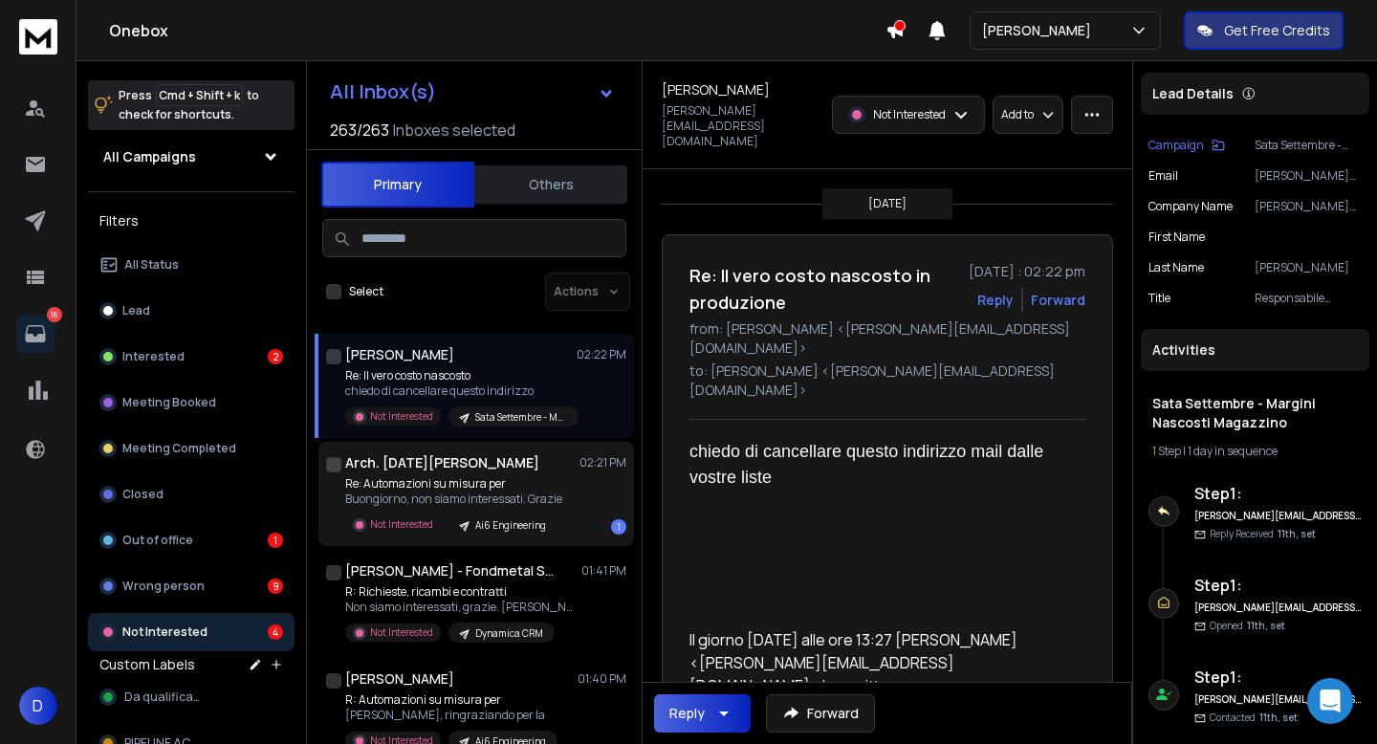
click at [572, 502] on div "Re: Automazioni su misura per Buongiorno, non siamo interessati. Grazie Not Int…" at bounding box center [485, 505] width 281 height 58
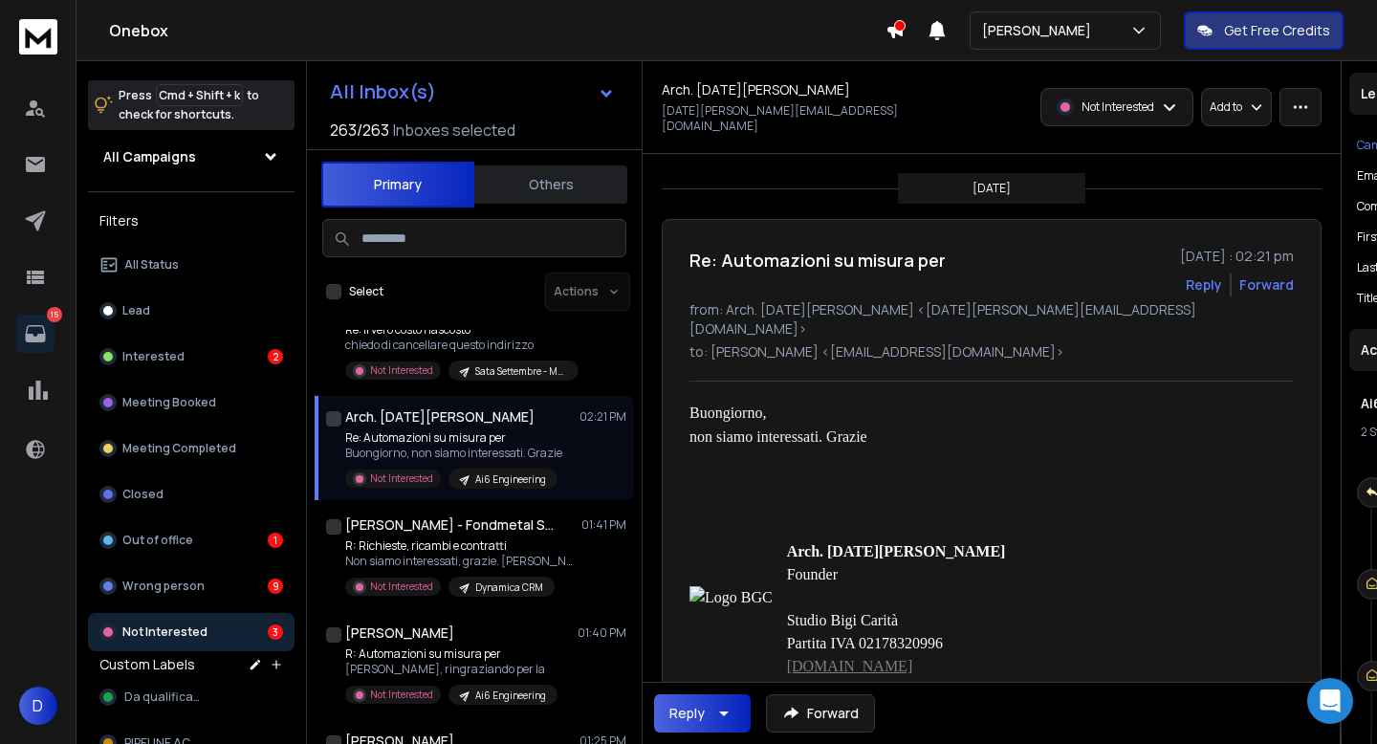
scroll to position [46, 0]
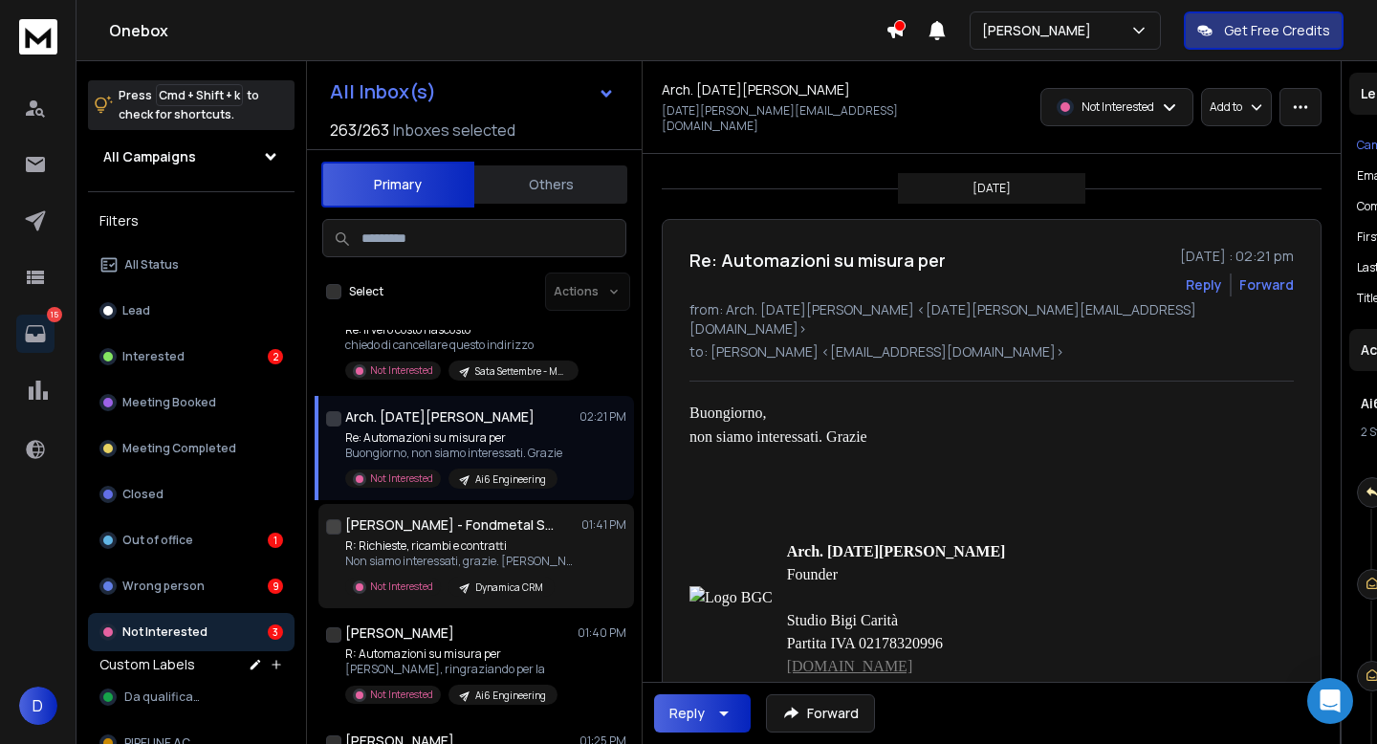
click at [583, 547] on div "R: Richieste, ricambi e contratti Non siamo interessati, grazie. Corrado Not In…" at bounding box center [485, 567] width 281 height 58
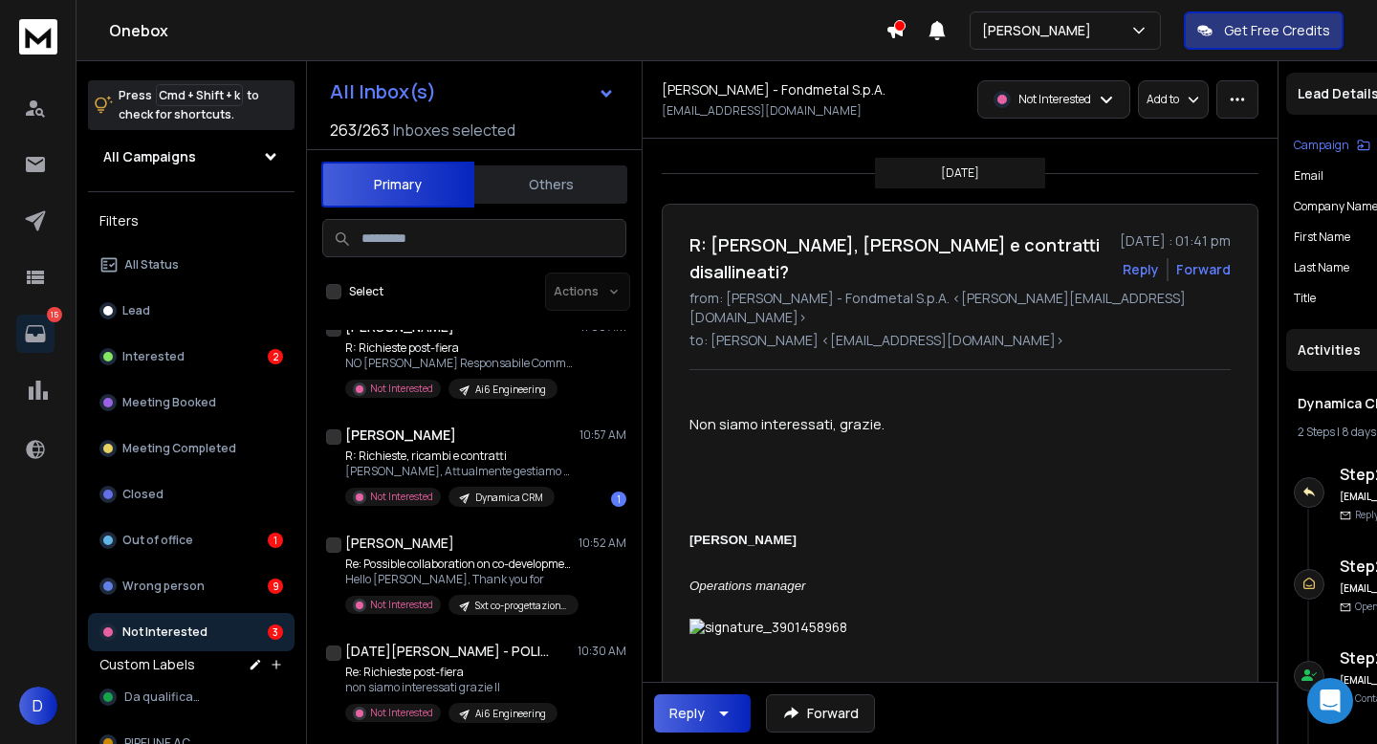
scroll to position [1337, 0]
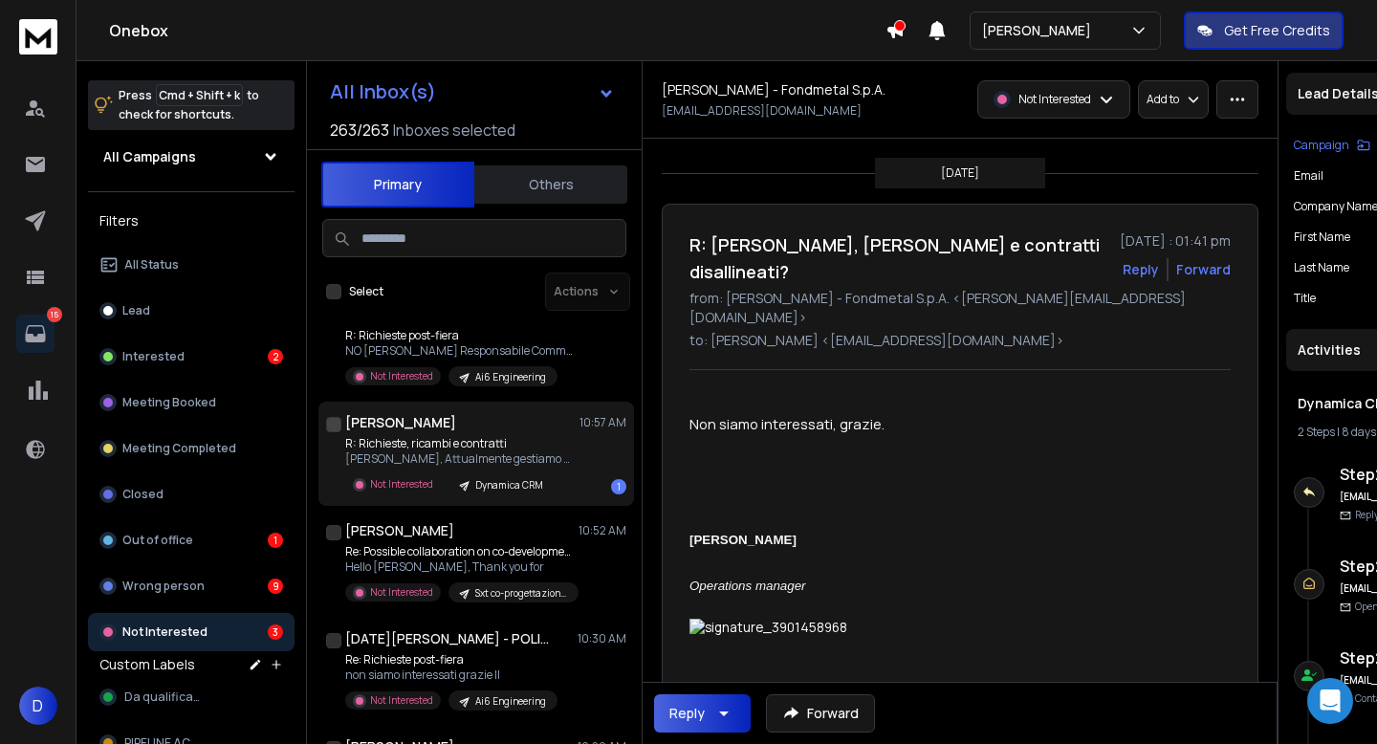
click at [582, 478] on div "R: Richieste, ricambi e contratti Buongiorno Edoardo, Attualmente gestiamo già …" at bounding box center [485, 465] width 281 height 58
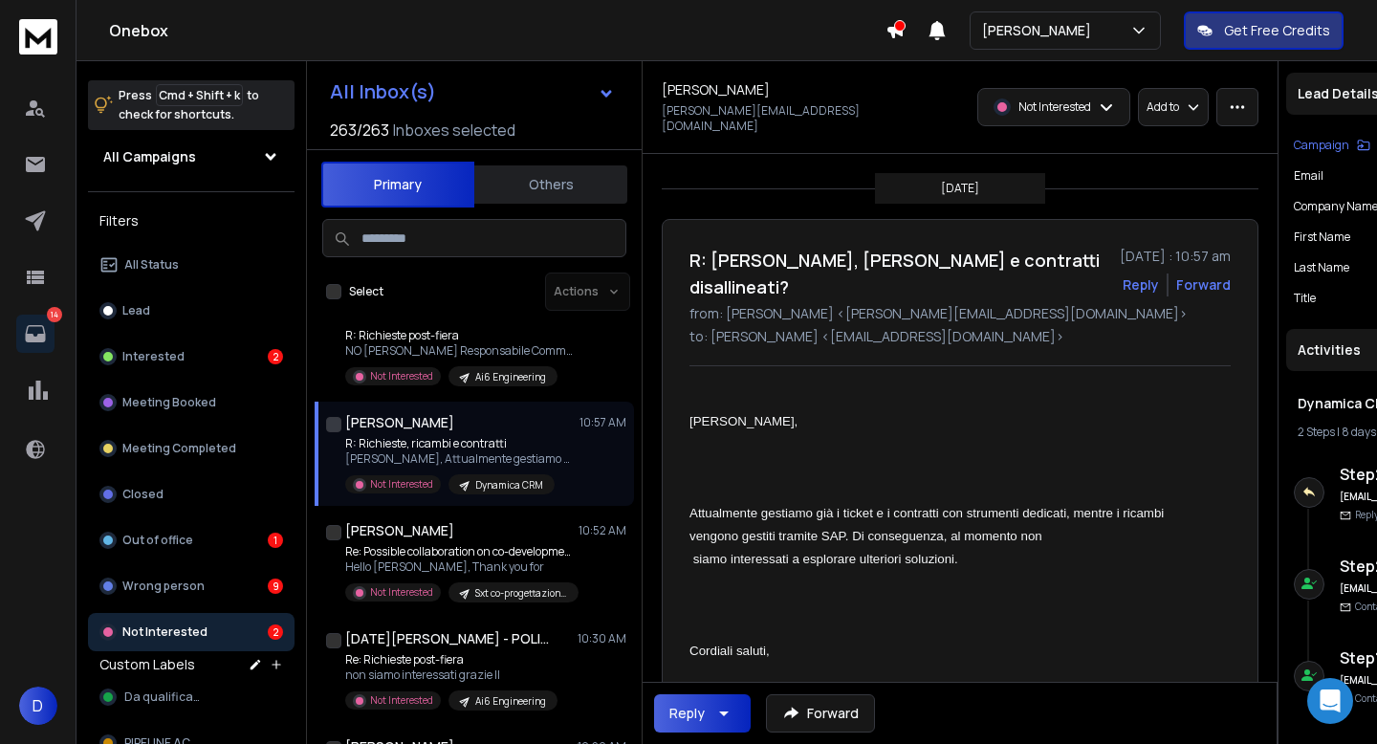
click at [1237, 101] on button "button" at bounding box center [1237, 107] width 42 height 38
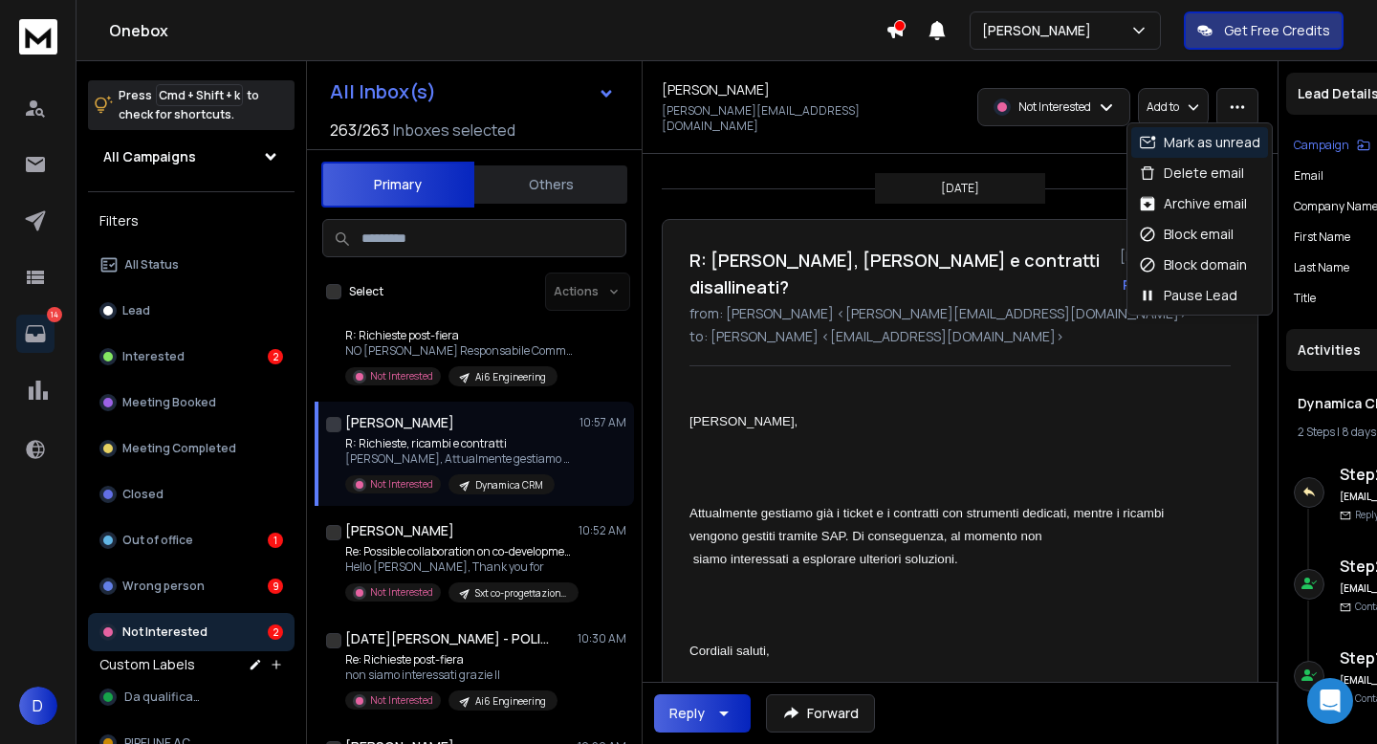
click at [1224, 137] on div "Mark as unread" at bounding box center [1199, 142] width 121 height 19
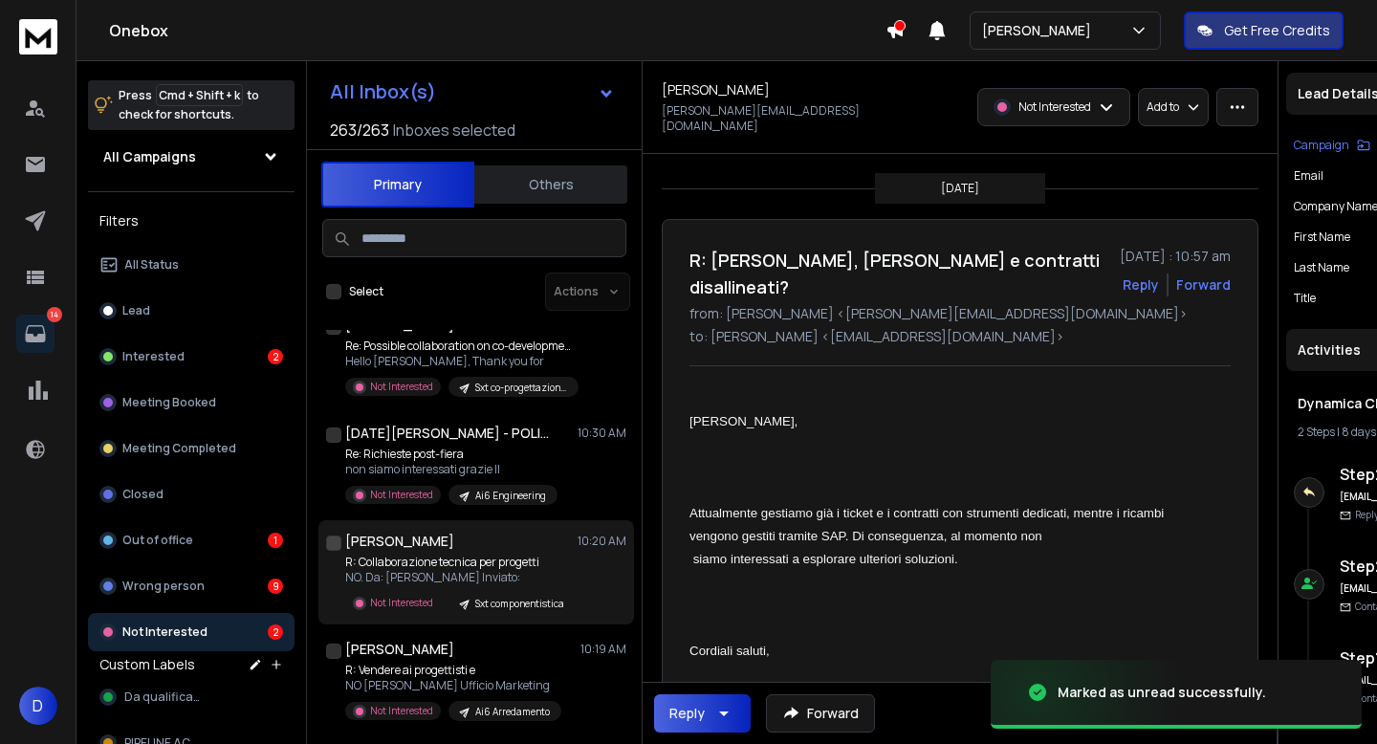
scroll to position [1563, 0]
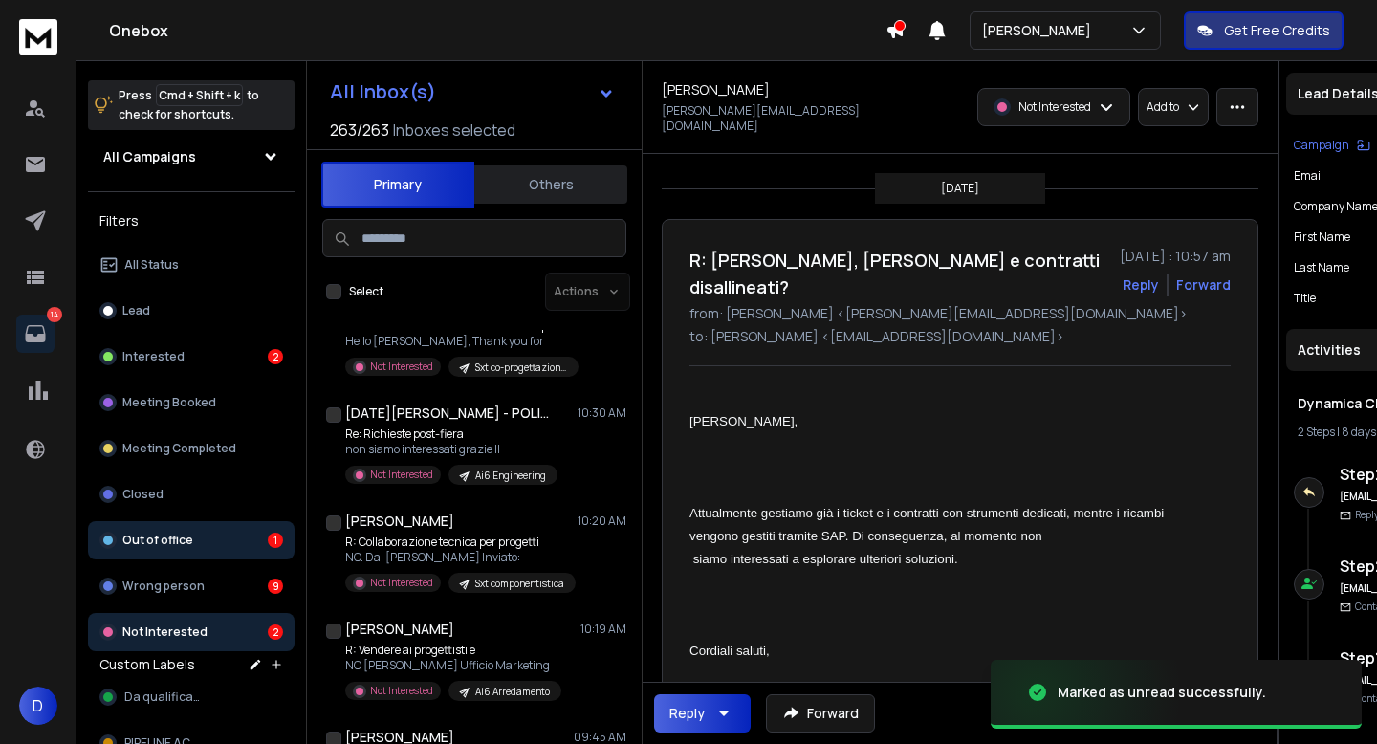
click at [227, 527] on button "Out of office 1" at bounding box center [191, 540] width 207 height 38
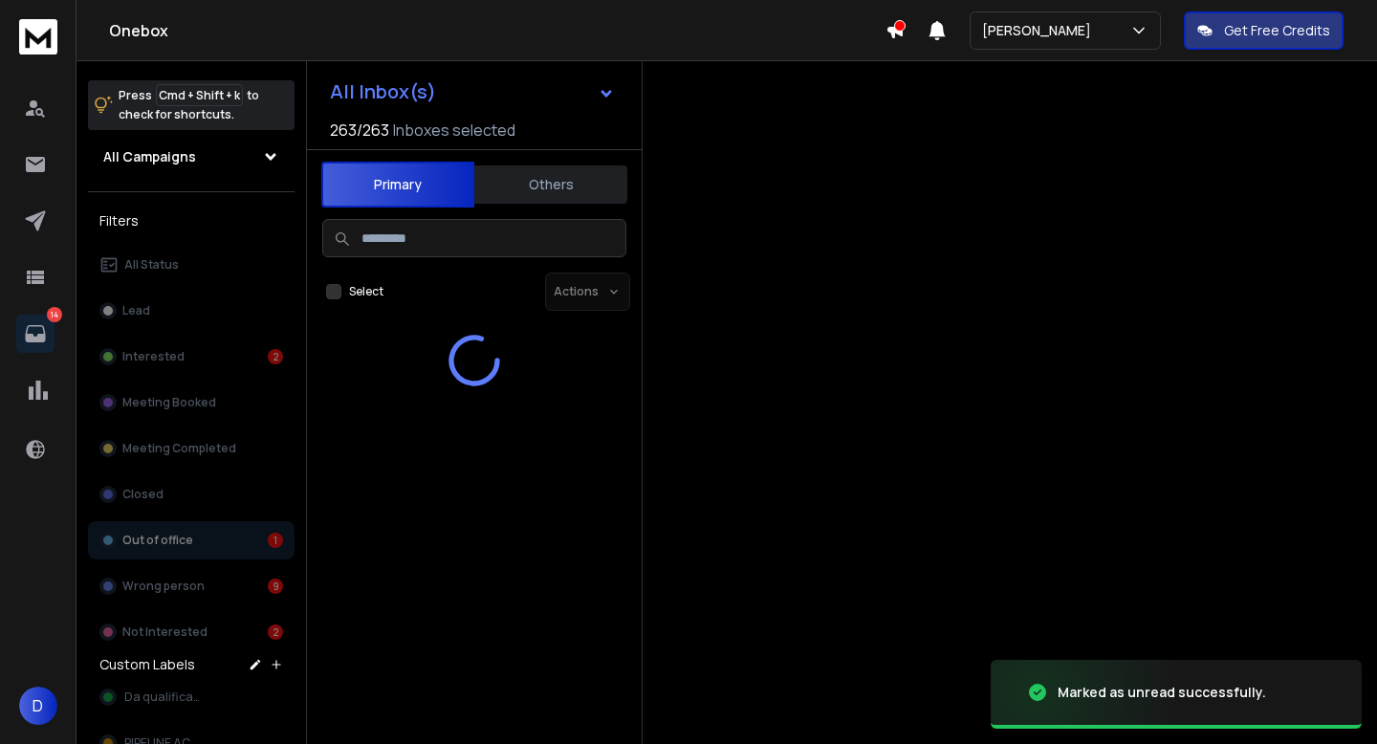
scroll to position [0, 0]
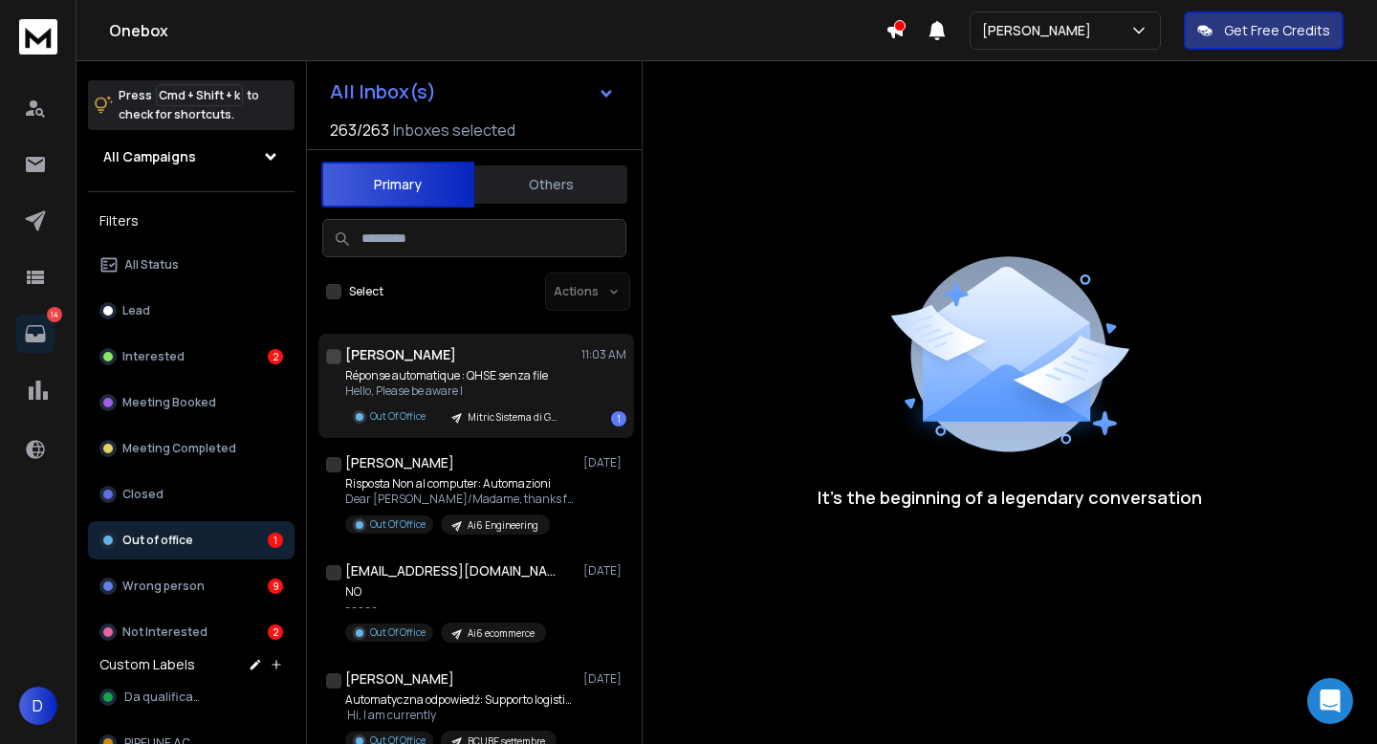
click at [555, 374] on p "Réponse automatique : QHSE senza file" at bounding box center [458, 375] width 226 height 15
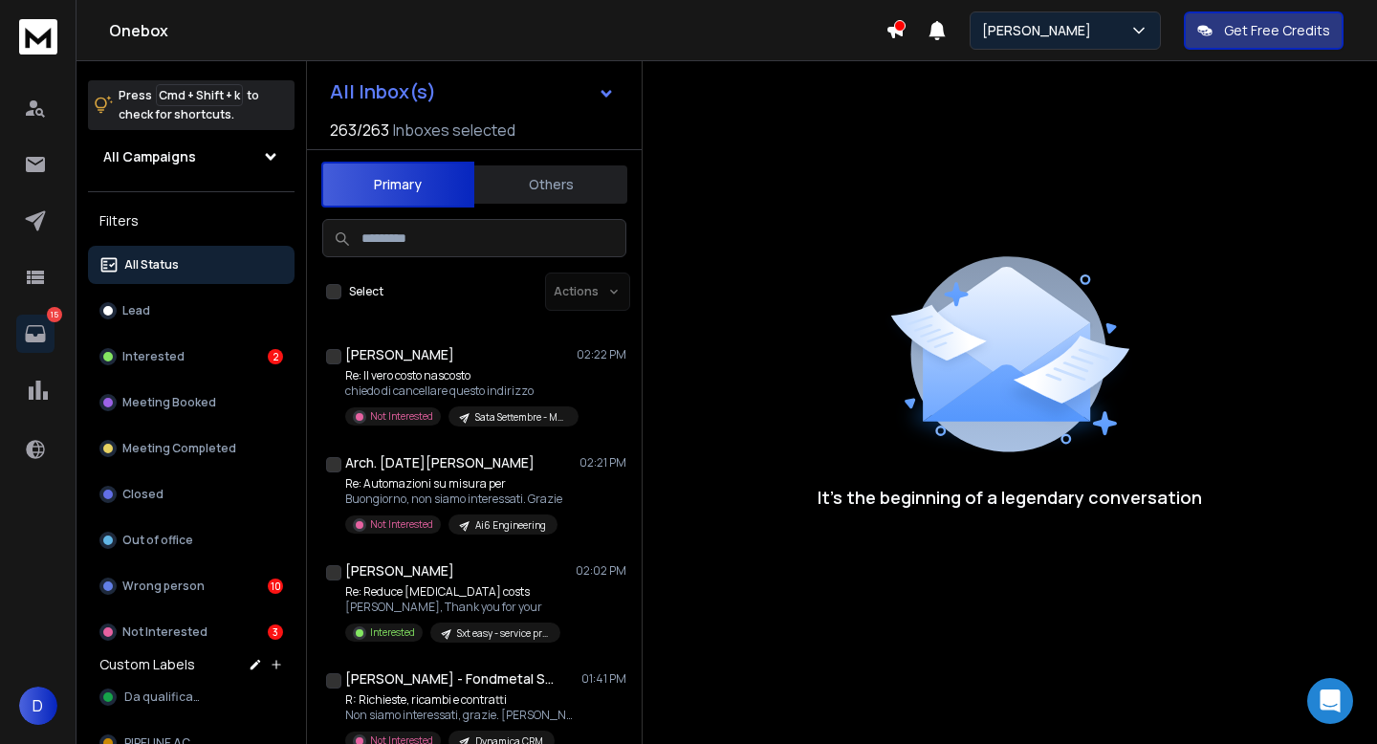
click at [1097, 43] on button "[PERSON_NAME]" at bounding box center [1065, 30] width 191 height 38
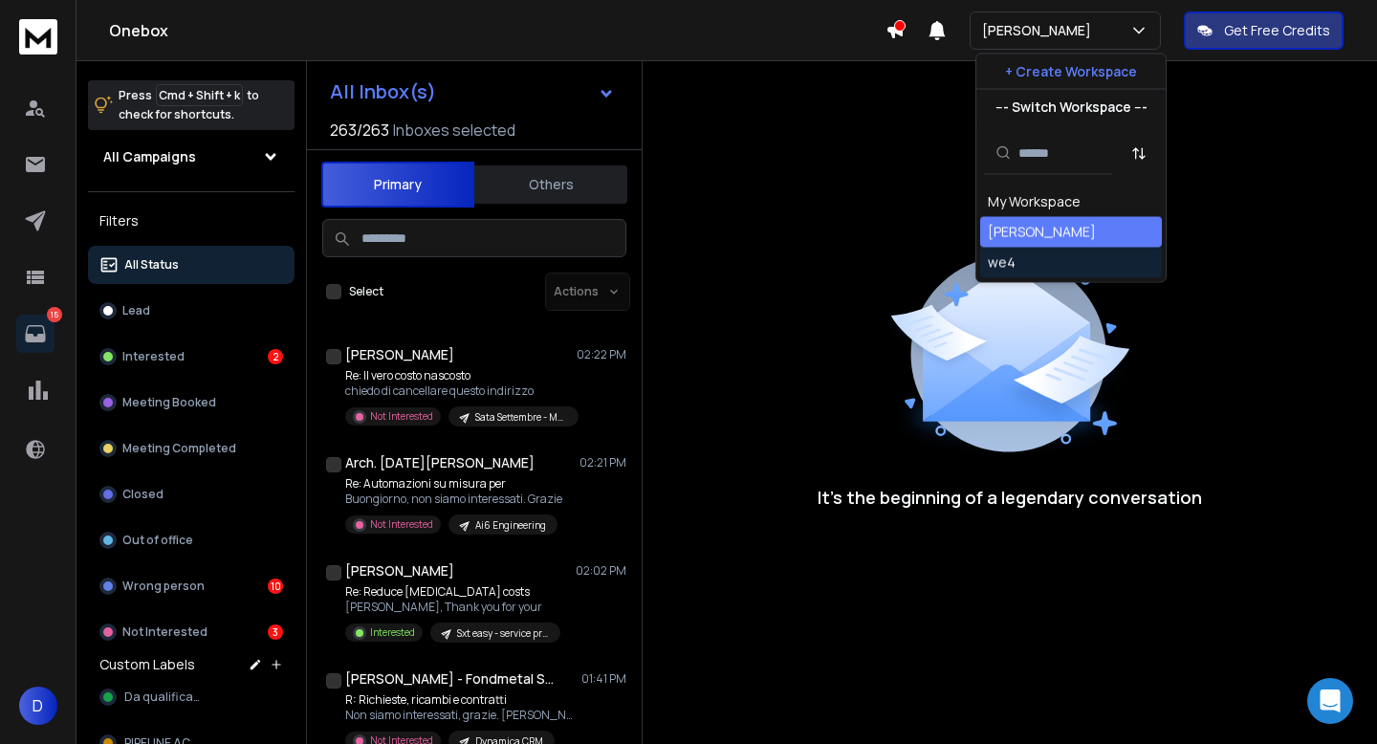
click at [1009, 258] on div "we4" at bounding box center [1002, 262] width 28 height 19
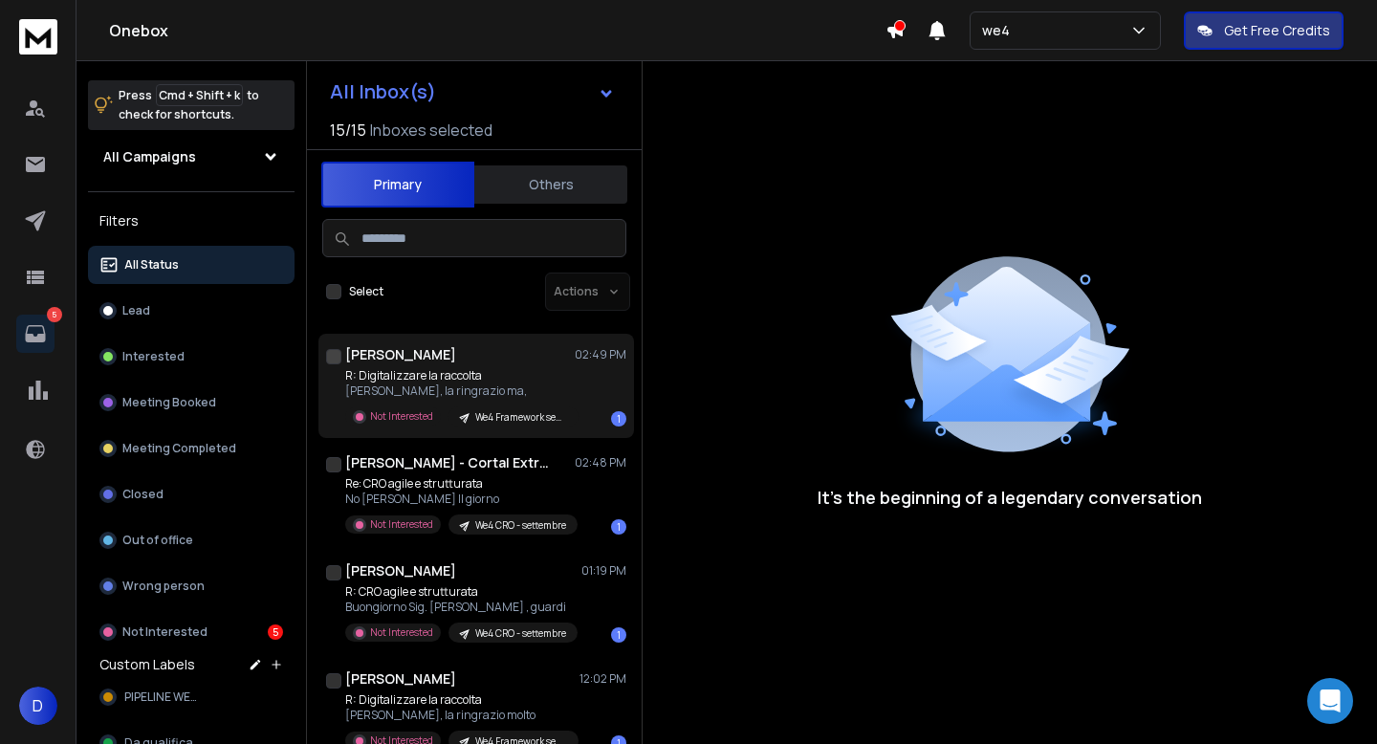
click at [560, 371] on p "R: Digitalizzare la raccolta" at bounding box center [460, 375] width 230 height 15
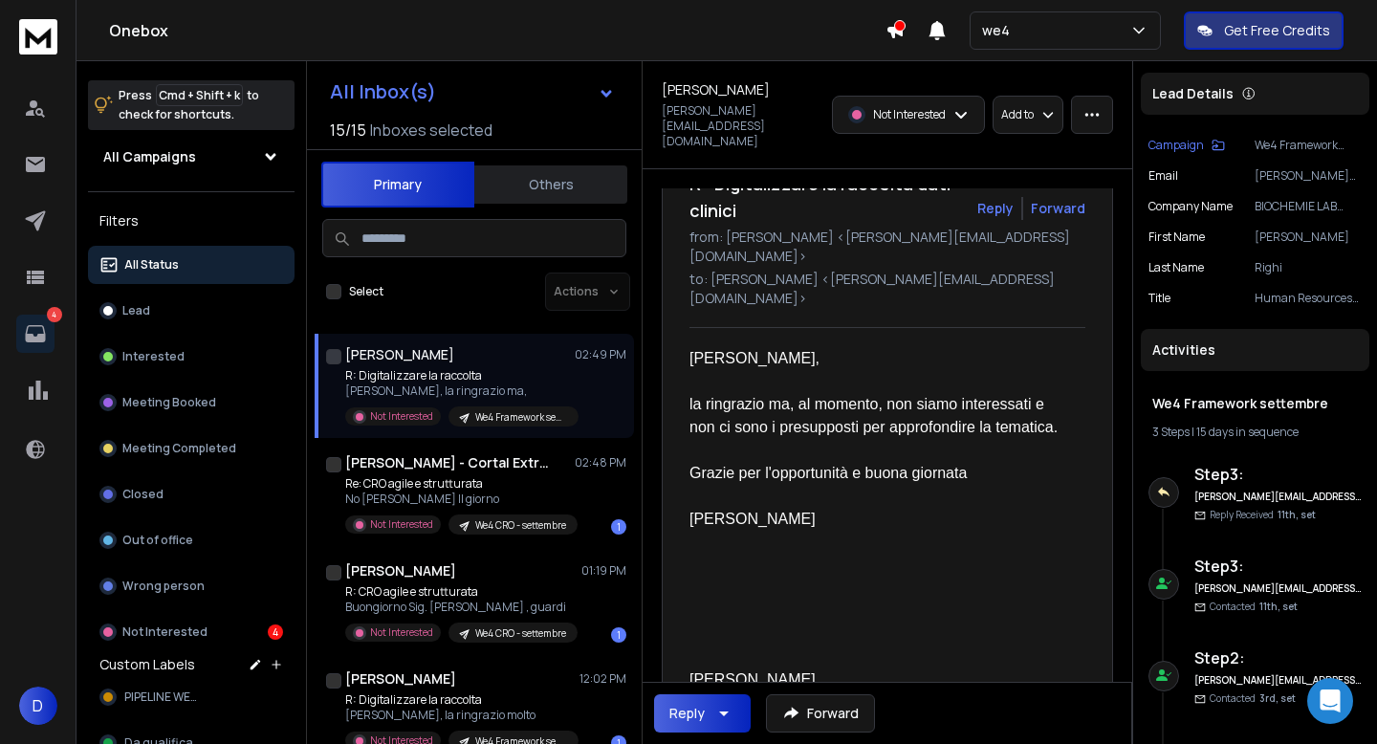
scroll to position [94, 0]
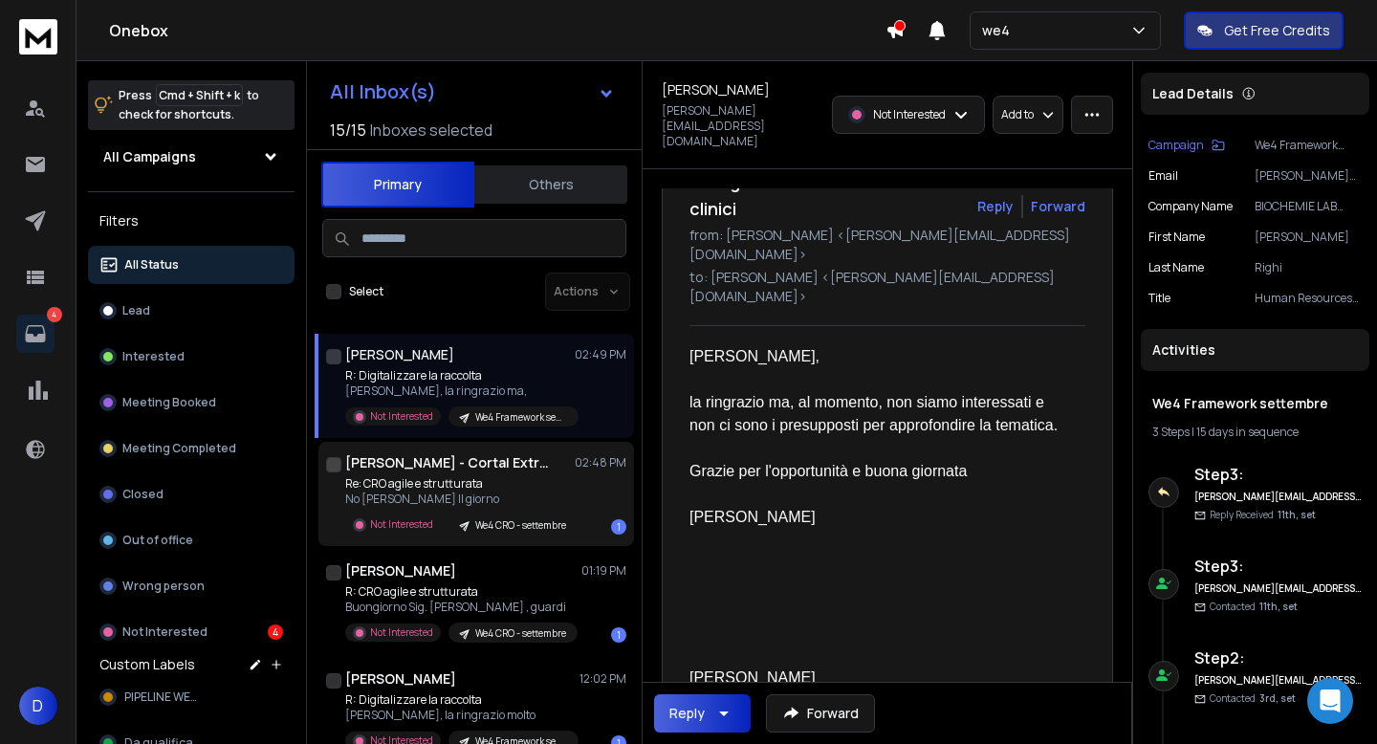
click at [565, 472] on div "Loris Cortese - Cortal Extrasoy Spa 02:48 PM Re: CRO agile e strutturata No Lor…" at bounding box center [485, 493] width 281 height 81
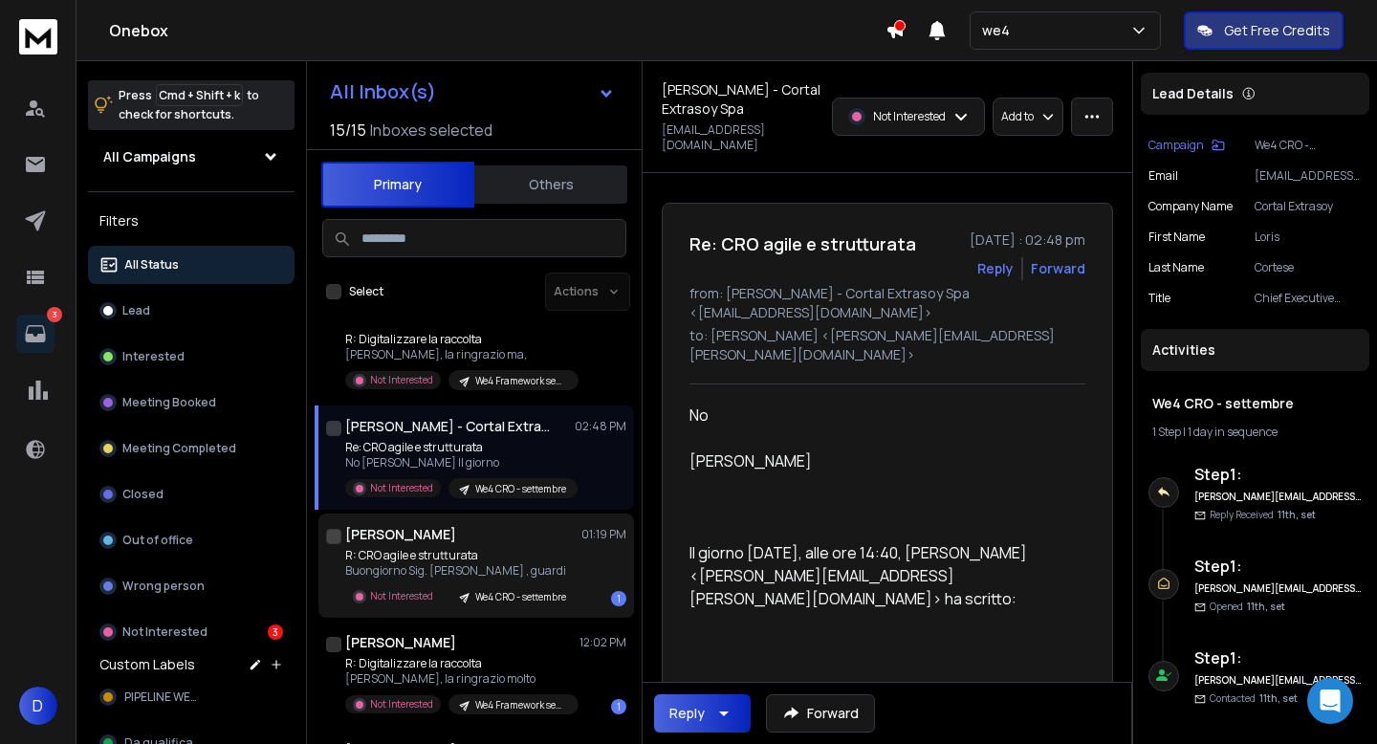
scroll to position [36, 0]
click at [534, 556] on p "R: CRO agile e strutturata" at bounding box center [460, 555] width 230 height 15
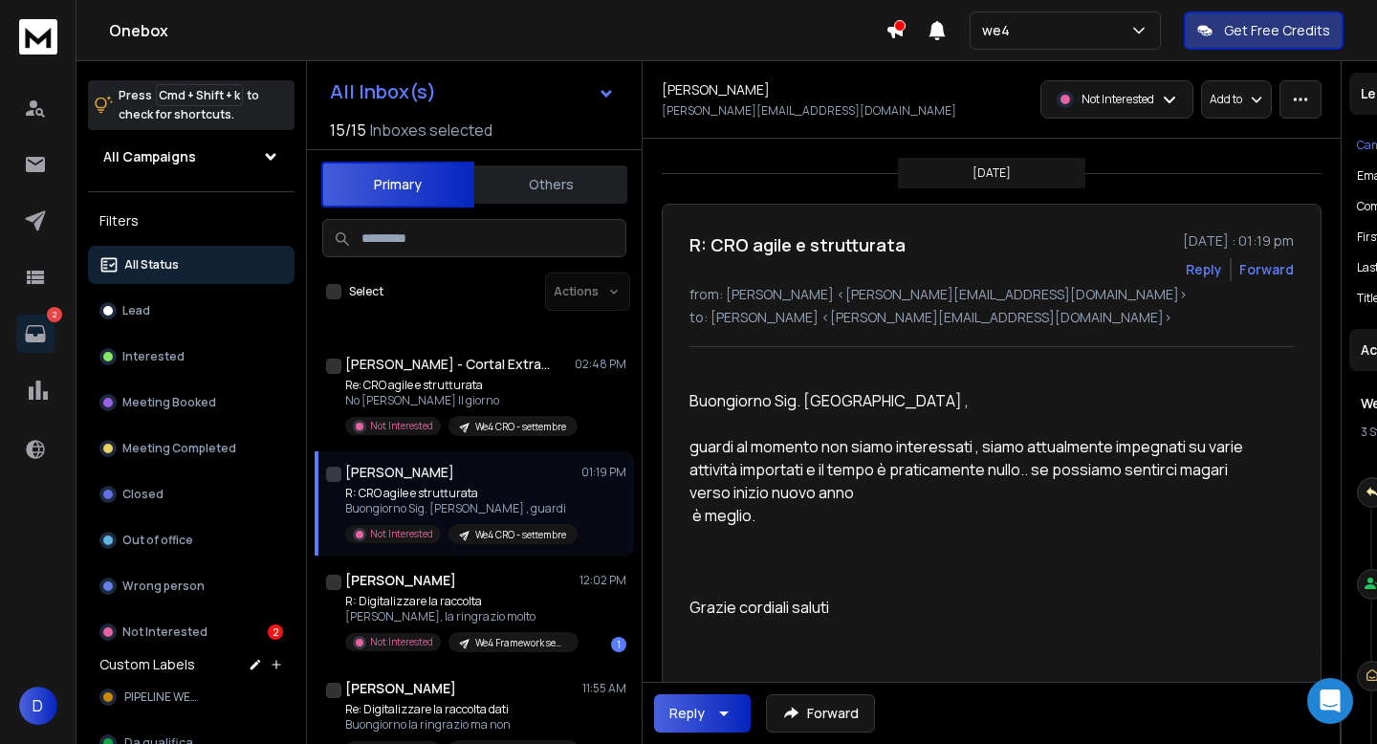
scroll to position [99, 0]
click at [1159, 103] on div "Not Interested" at bounding box center [1116, 99] width 151 height 36
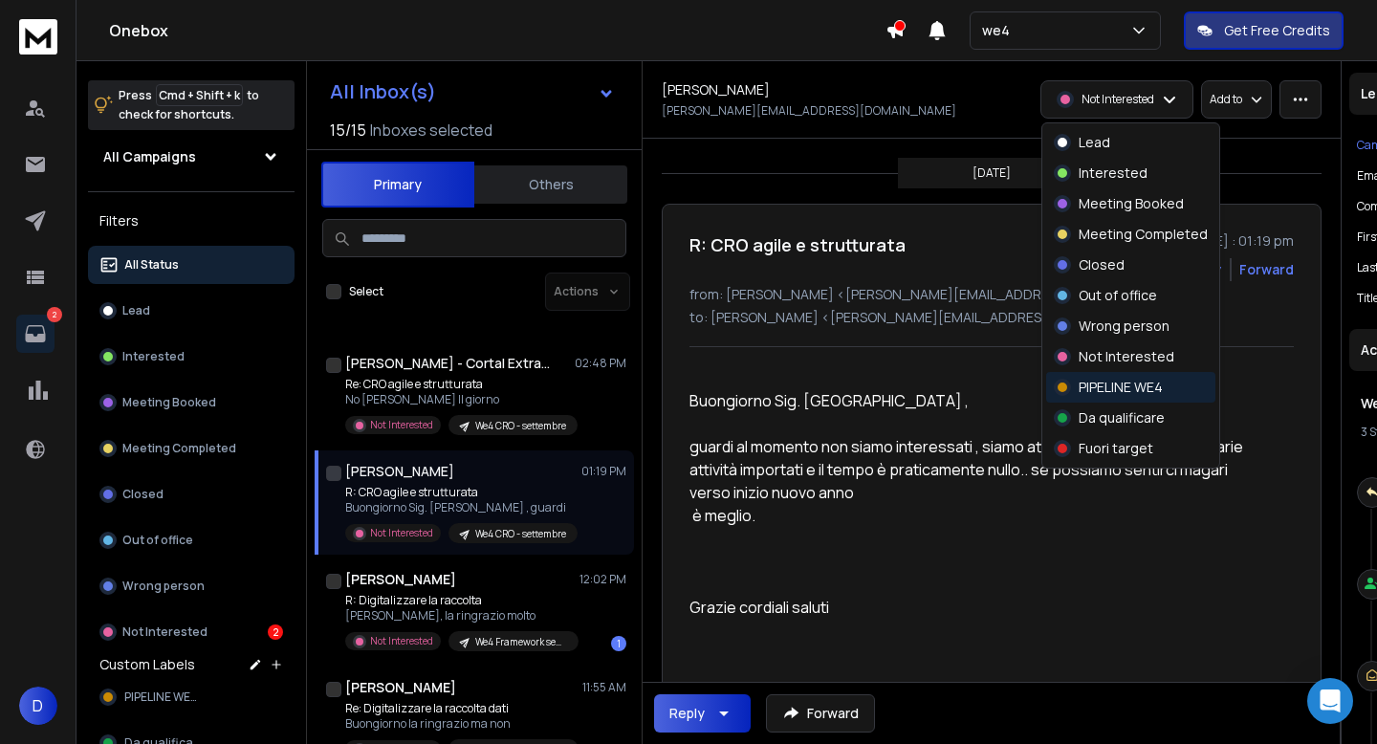
click at [1124, 392] on p "PIPELINE WE4" at bounding box center [1121, 387] width 84 height 19
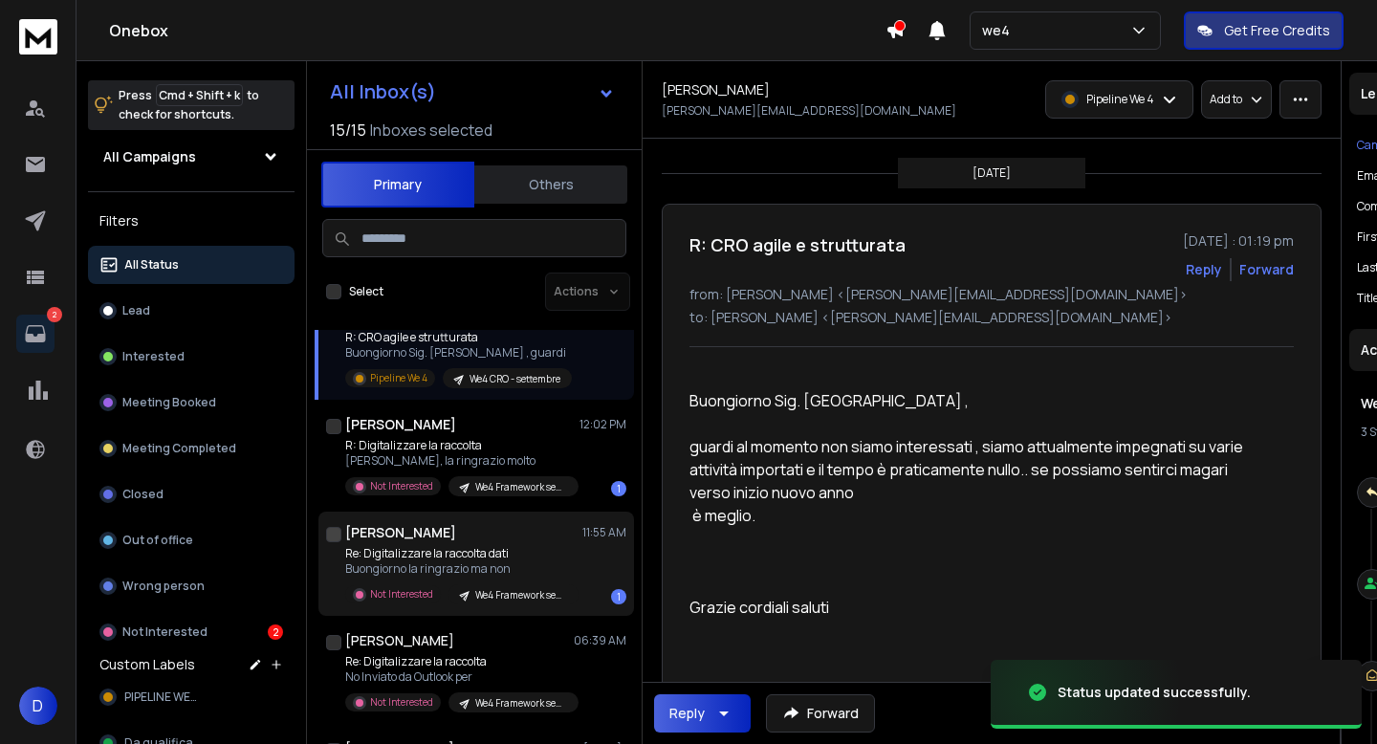
scroll to position [255, 0]
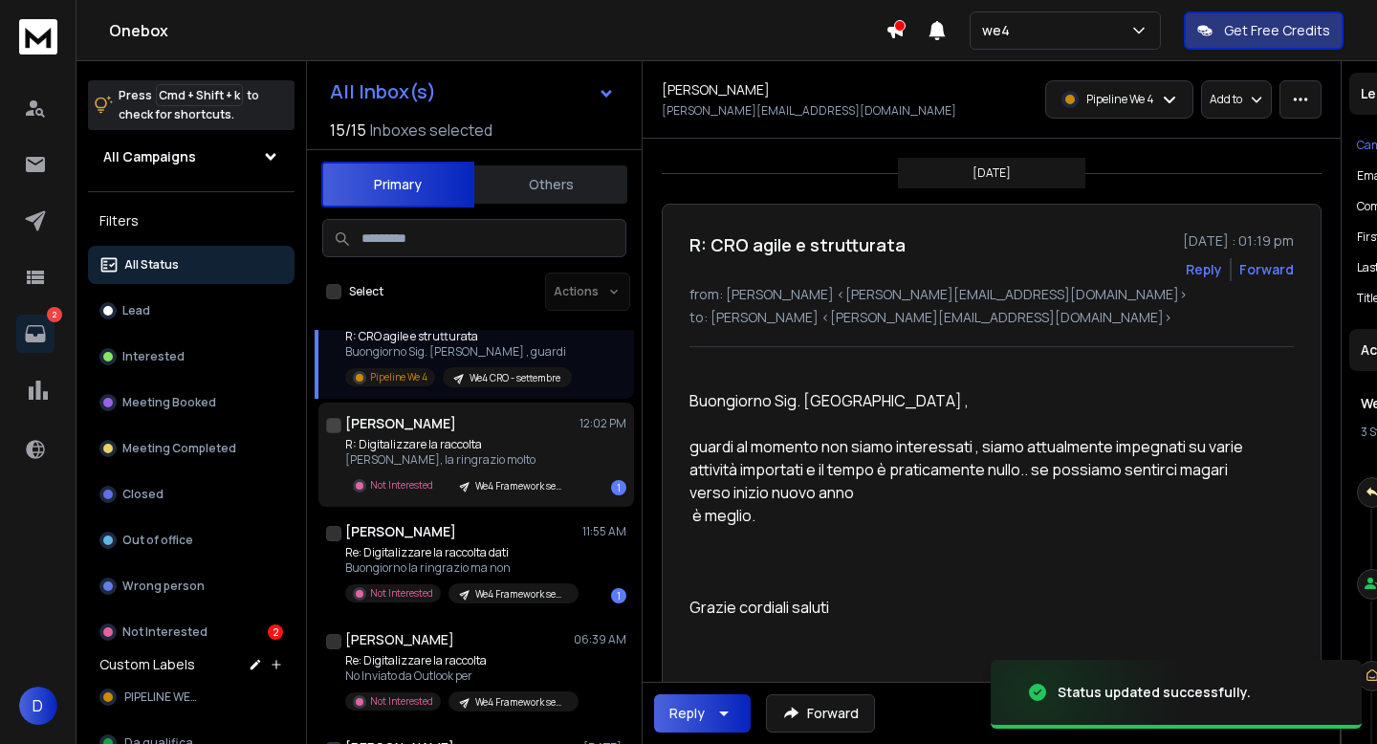
click at [561, 466] on p "[PERSON_NAME], la ringrazio molto" at bounding box center [460, 459] width 230 height 15
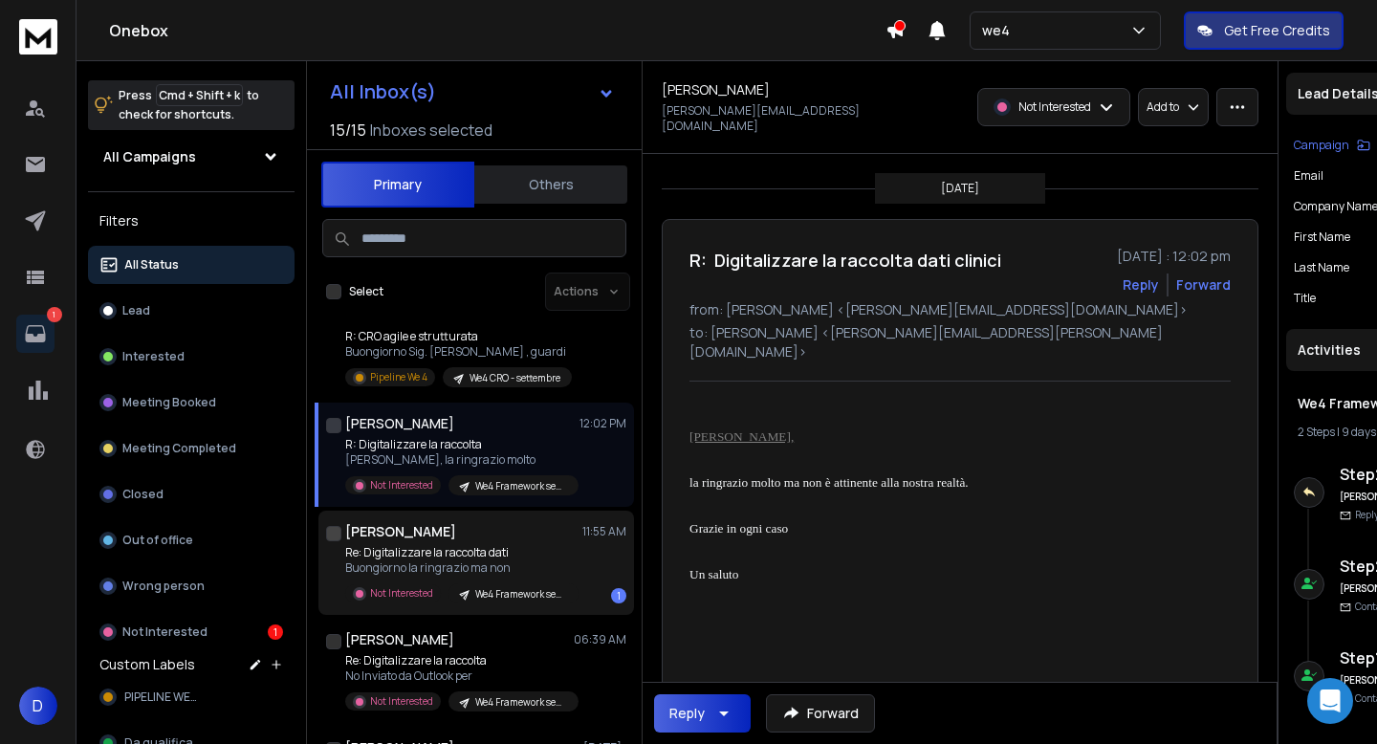
click at [557, 560] on p "Buongiorno la ringrazio ma non" at bounding box center [460, 567] width 230 height 15
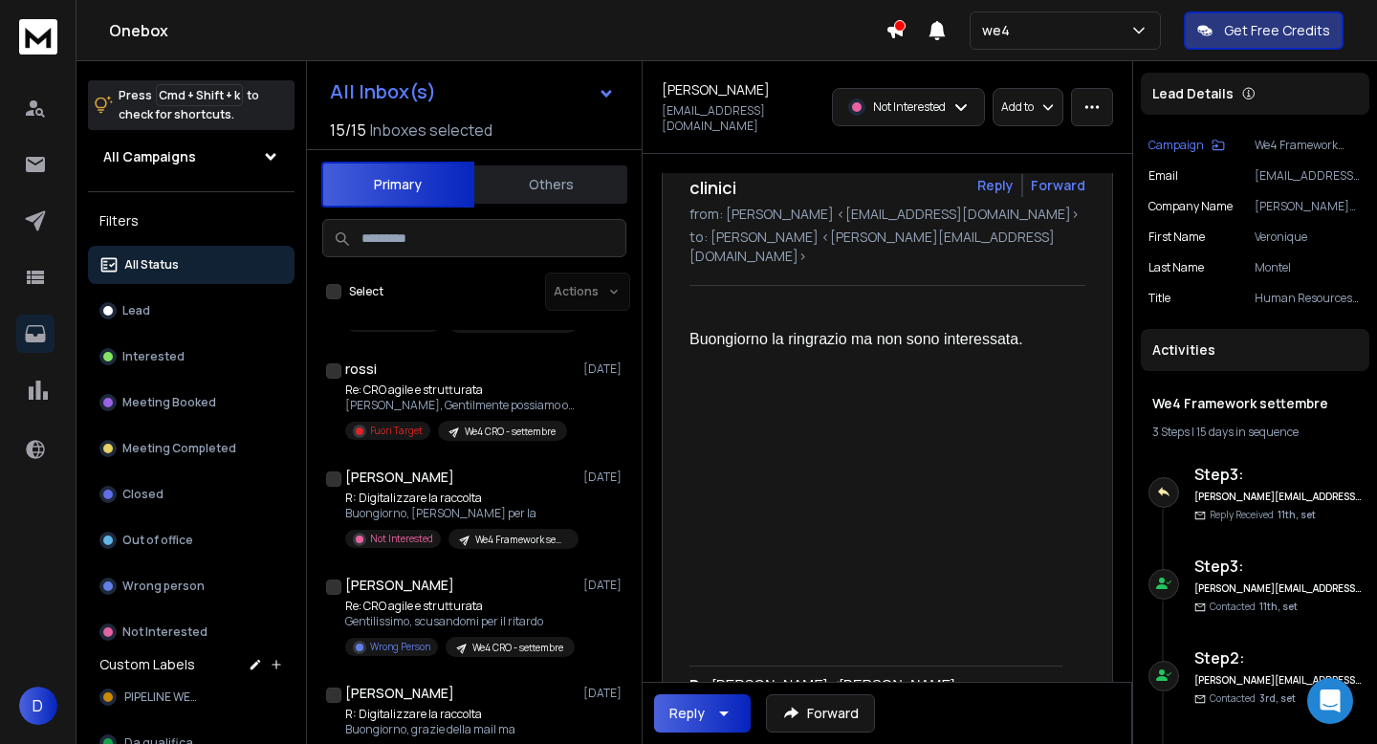
scroll to position [853, 0]
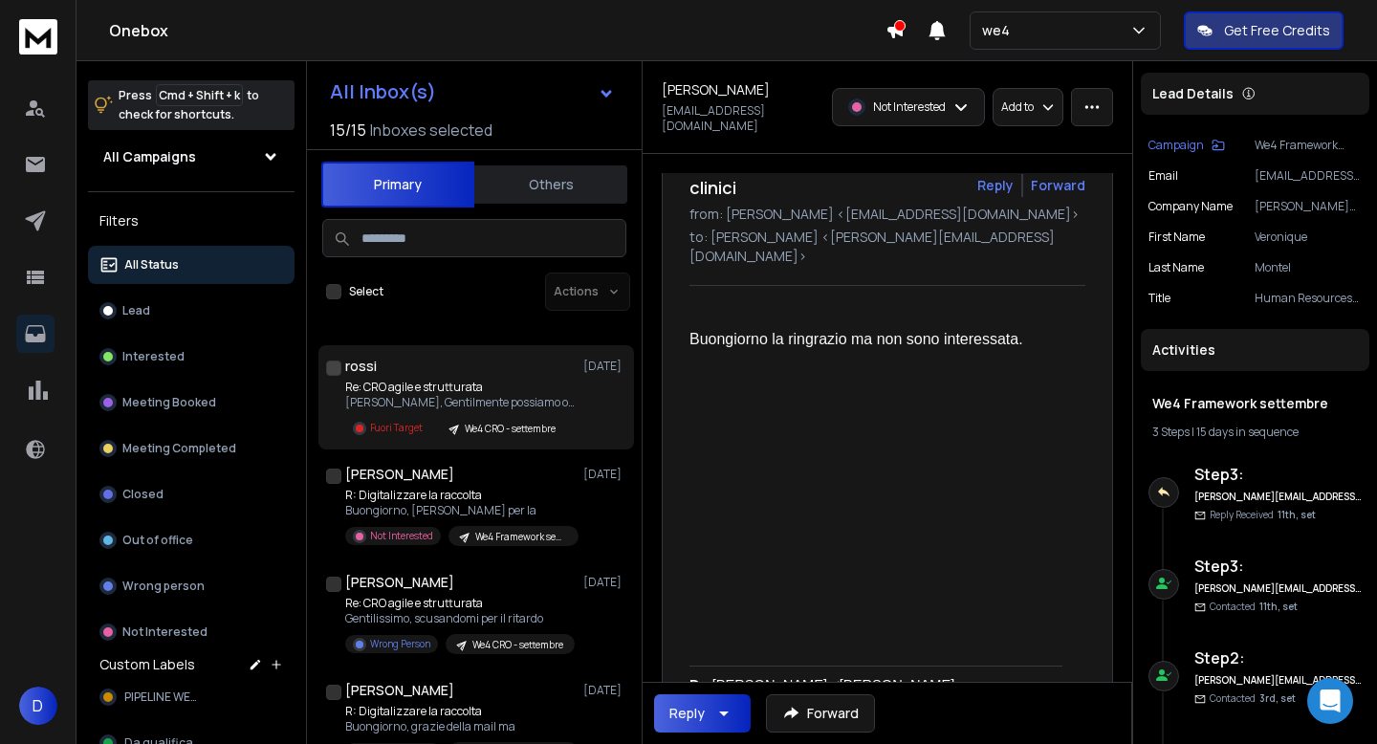
click at [487, 396] on p "[PERSON_NAME], Gentilmente possiamo organizzare" at bounding box center [460, 402] width 230 height 15
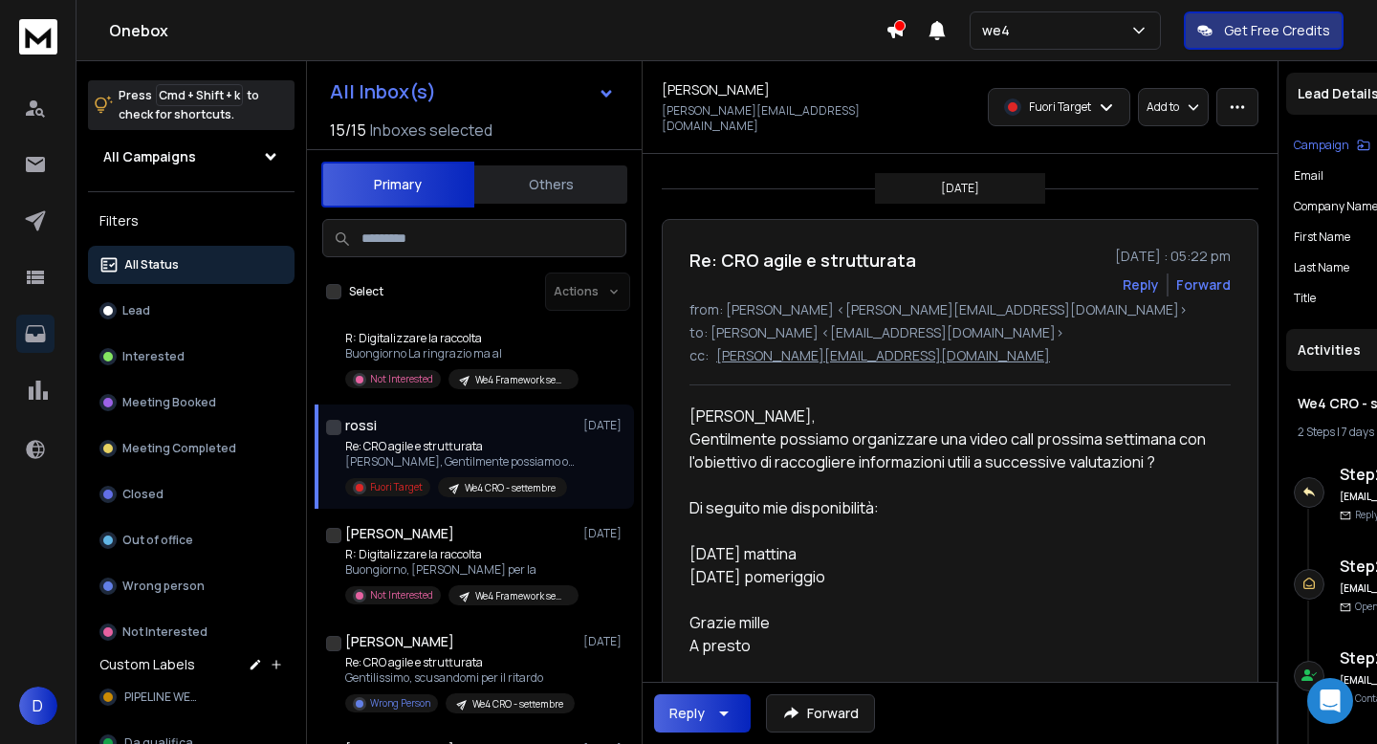
scroll to position [748, 0]
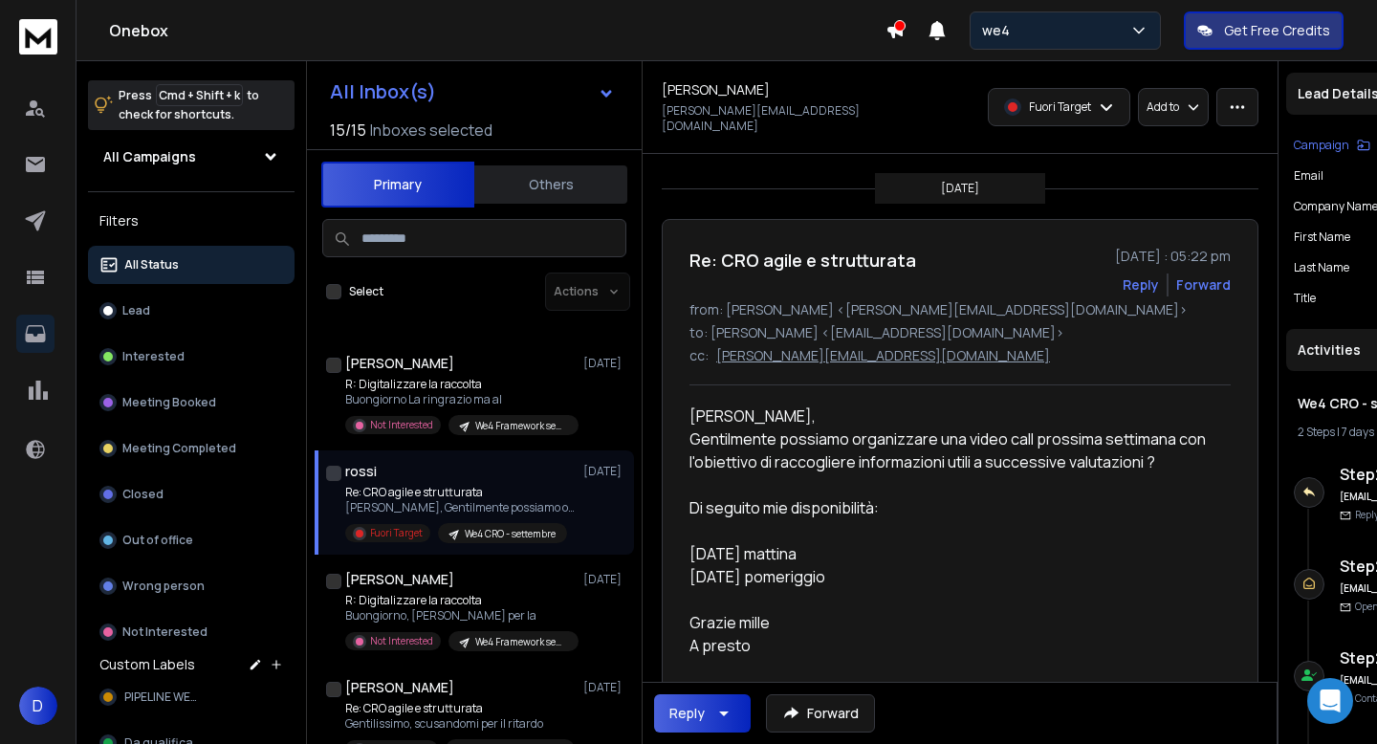
click at [1073, 29] on div "we4" at bounding box center [1065, 30] width 166 height 19
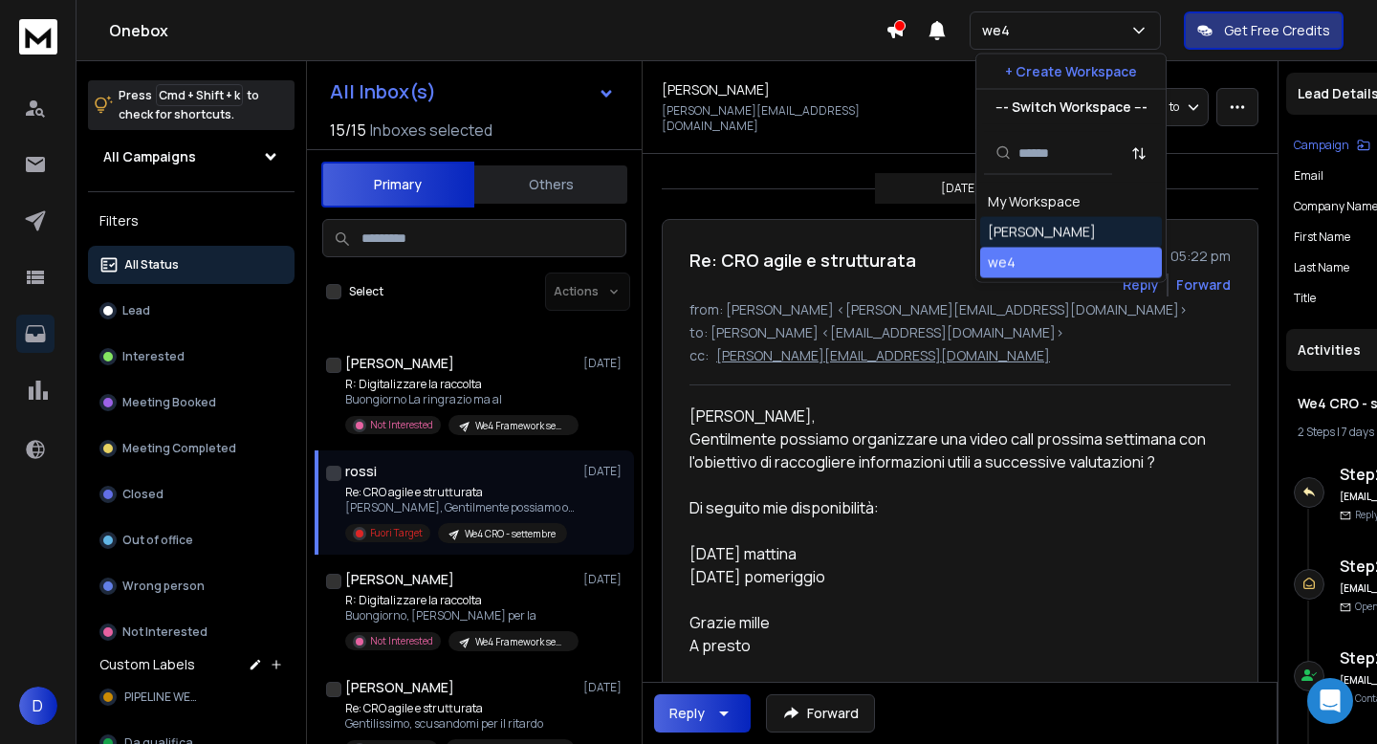
click at [1027, 220] on div "[PERSON_NAME]" at bounding box center [1071, 232] width 182 height 31
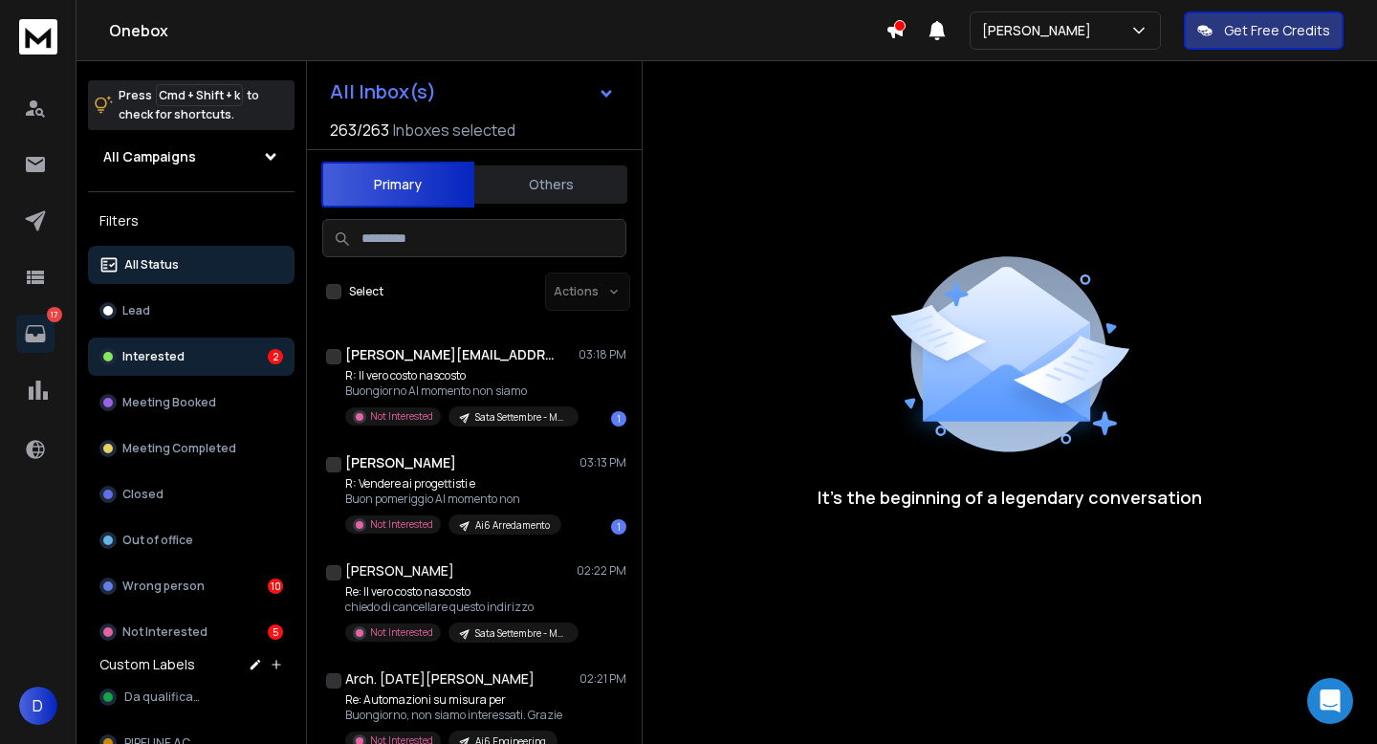
click at [230, 365] on button "Interested 2" at bounding box center [191, 357] width 207 height 38
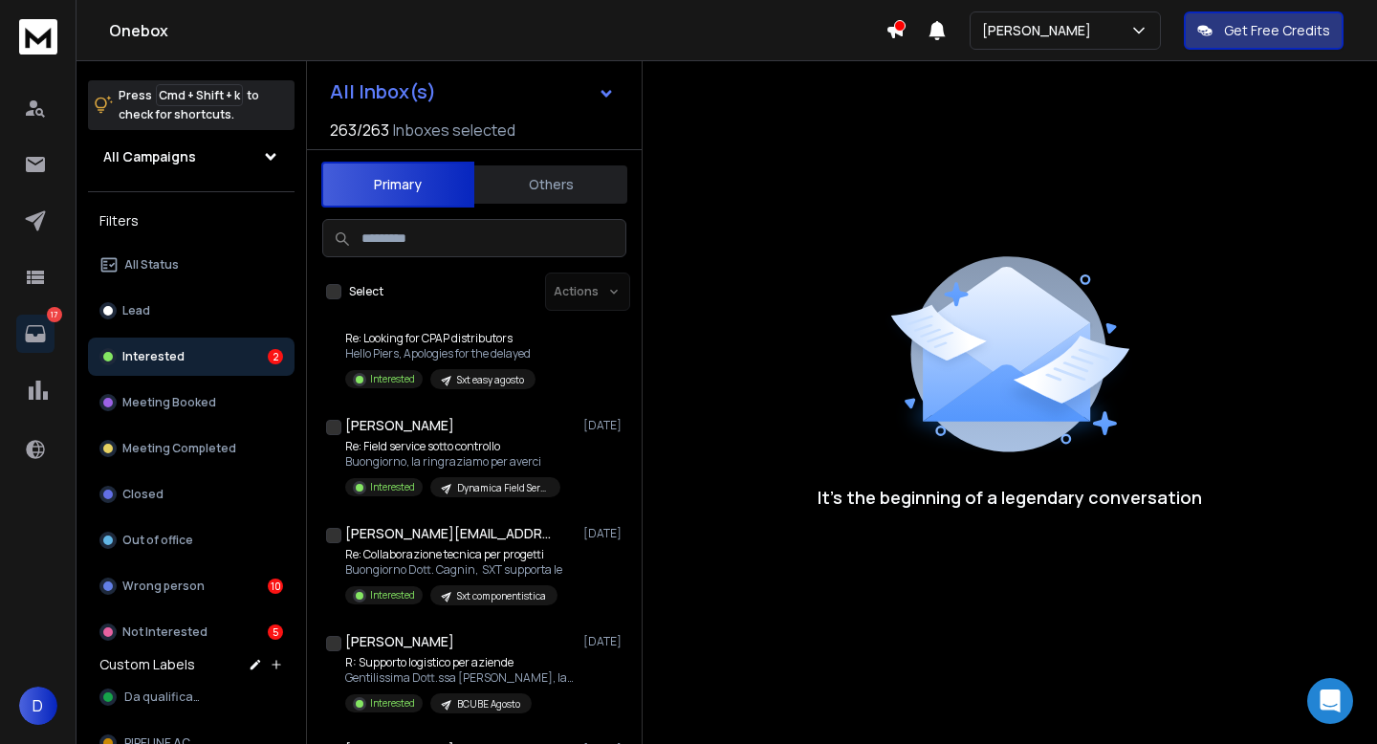
scroll to position [322, 0]
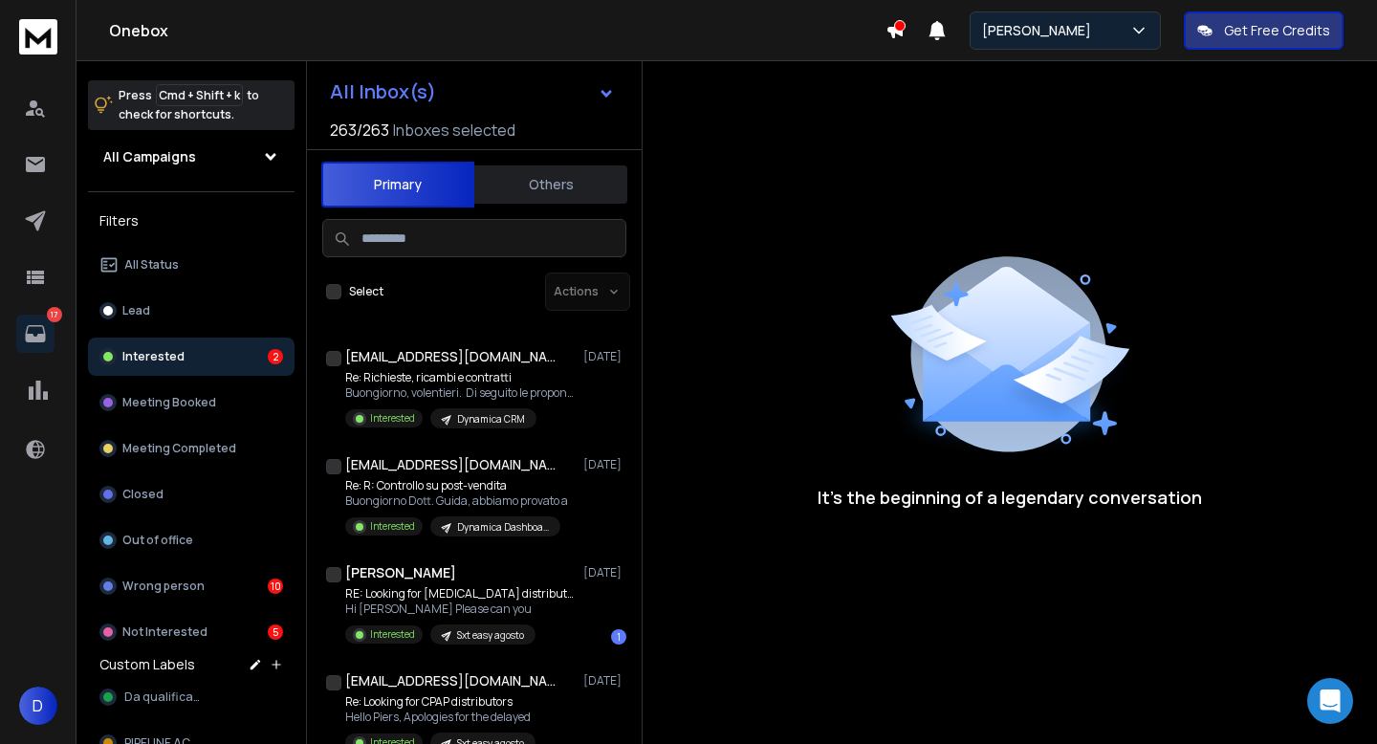
click at [1105, 42] on button "[PERSON_NAME]" at bounding box center [1065, 30] width 191 height 38
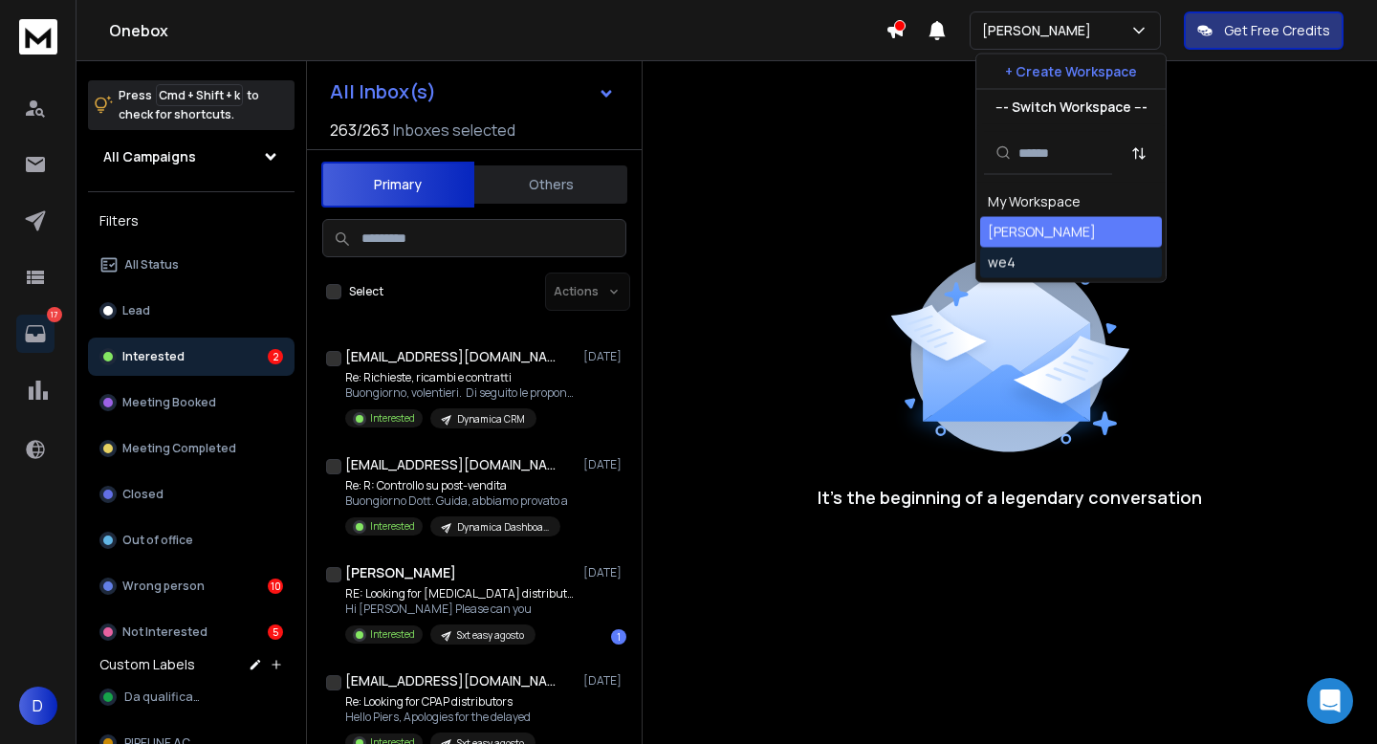
click at [1066, 269] on div "we4" at bounding box center [1071, 263] width 182 height 31
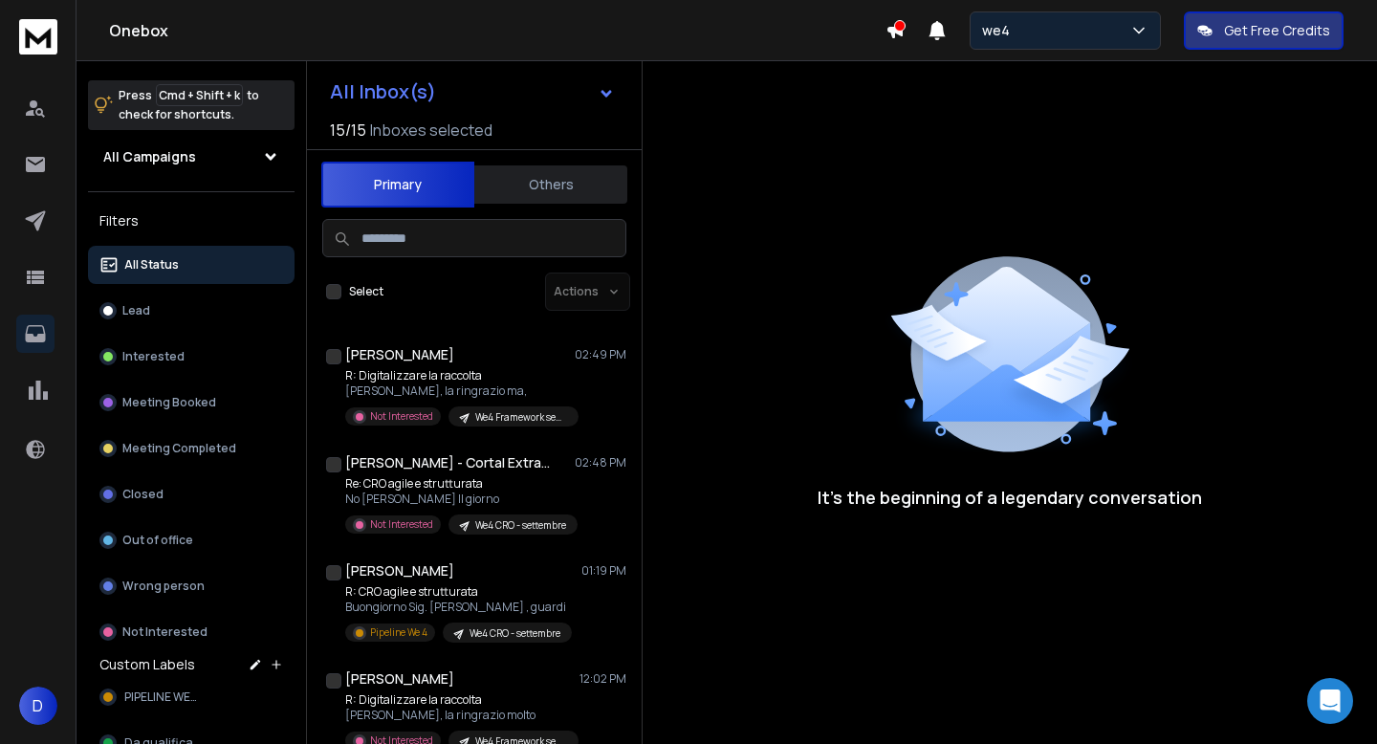
click at [1079, 21] on div "we4" at bounding box center [1065, 30] width 166 height 19
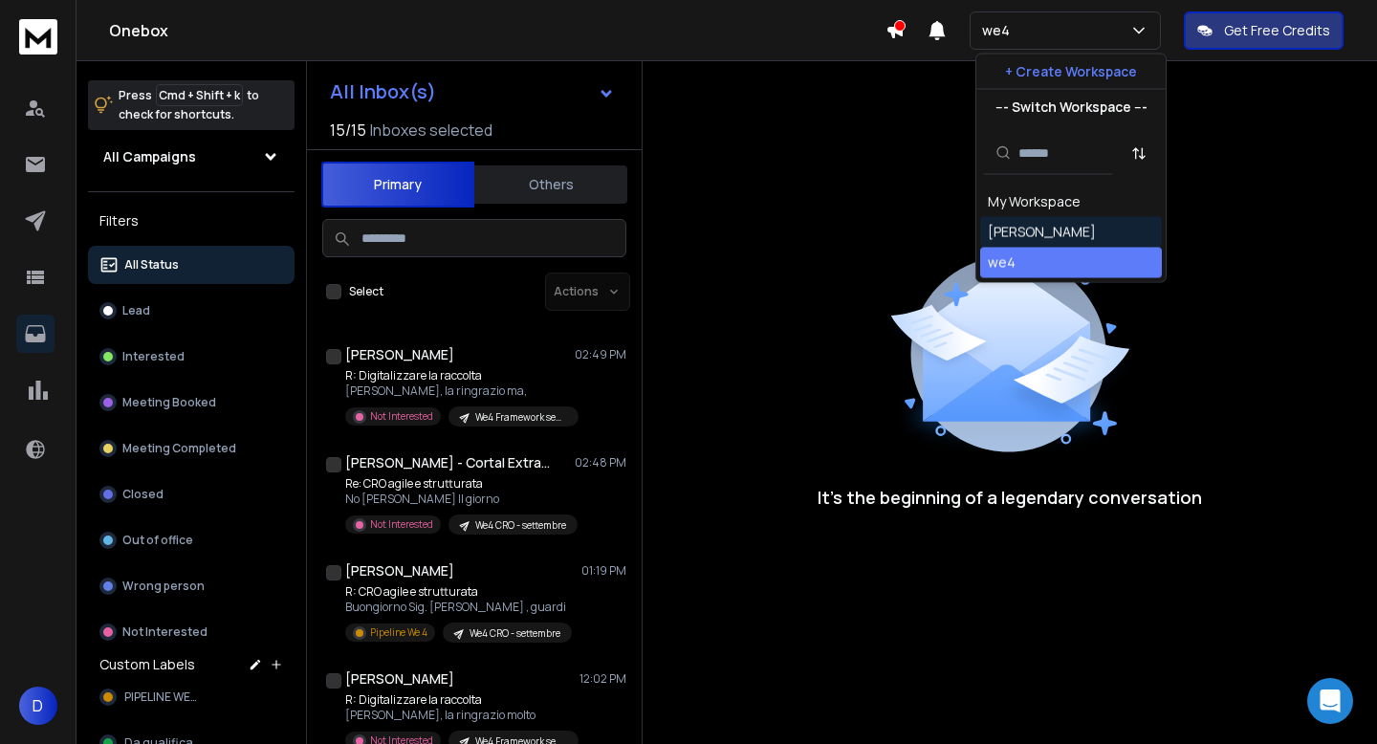
click at [1021, 238] on div "[PERSON_NAME]" at bounding box center [1042, 232] width 108 height 19
